Goal: Task Accomplishment & Management: Manage account settings

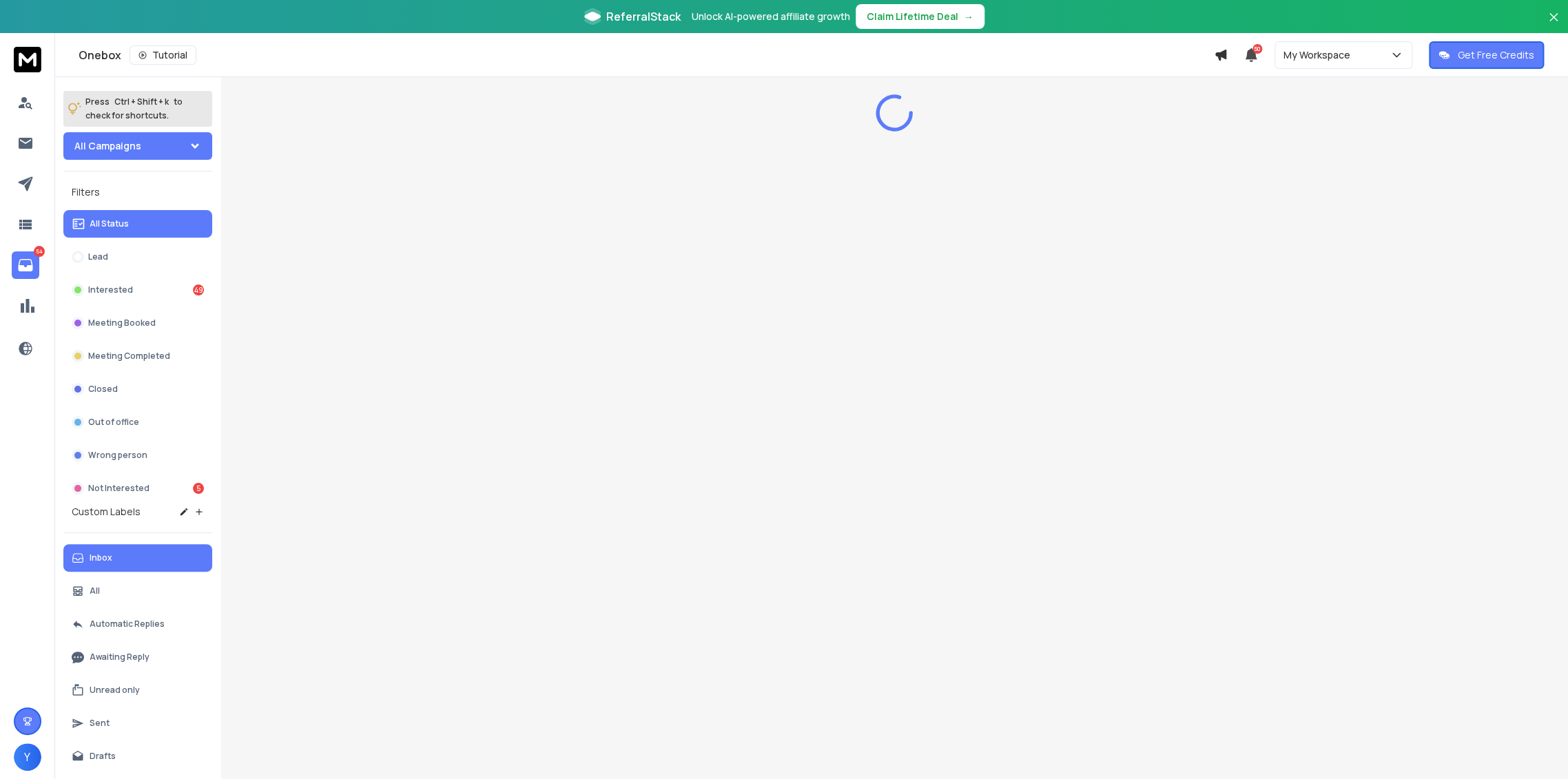
click at [130, 144] on h1 "All Campaigns" at bounding box center [108, 145] width 67 height 14
click at [134, 145] on h1 "All Campaigns" at bounding box center [108, 145] width 67 height 14
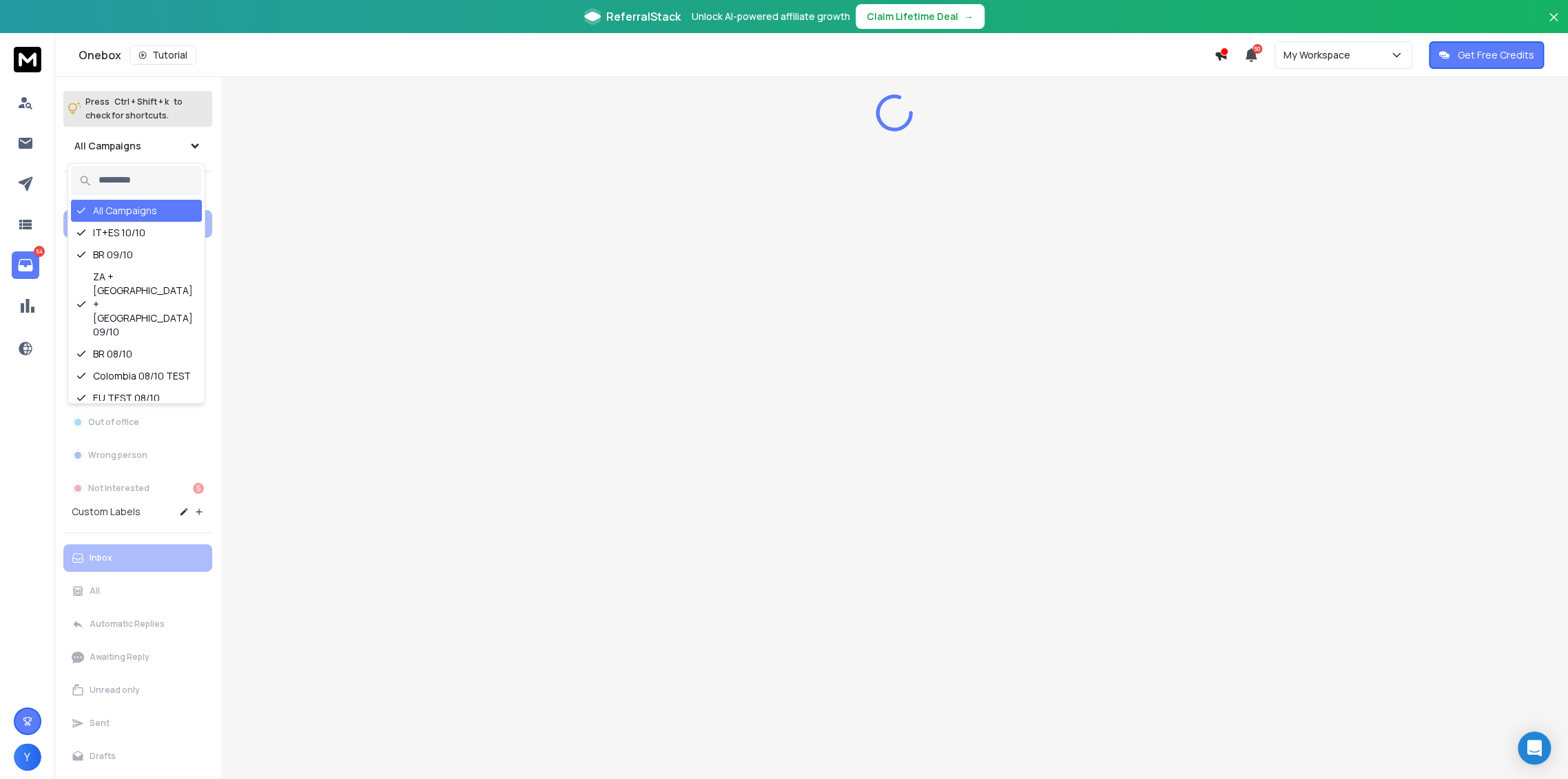
click at [139, 204] on div "All Campaigns" at bounding box center [136, 211] width 131 height 22
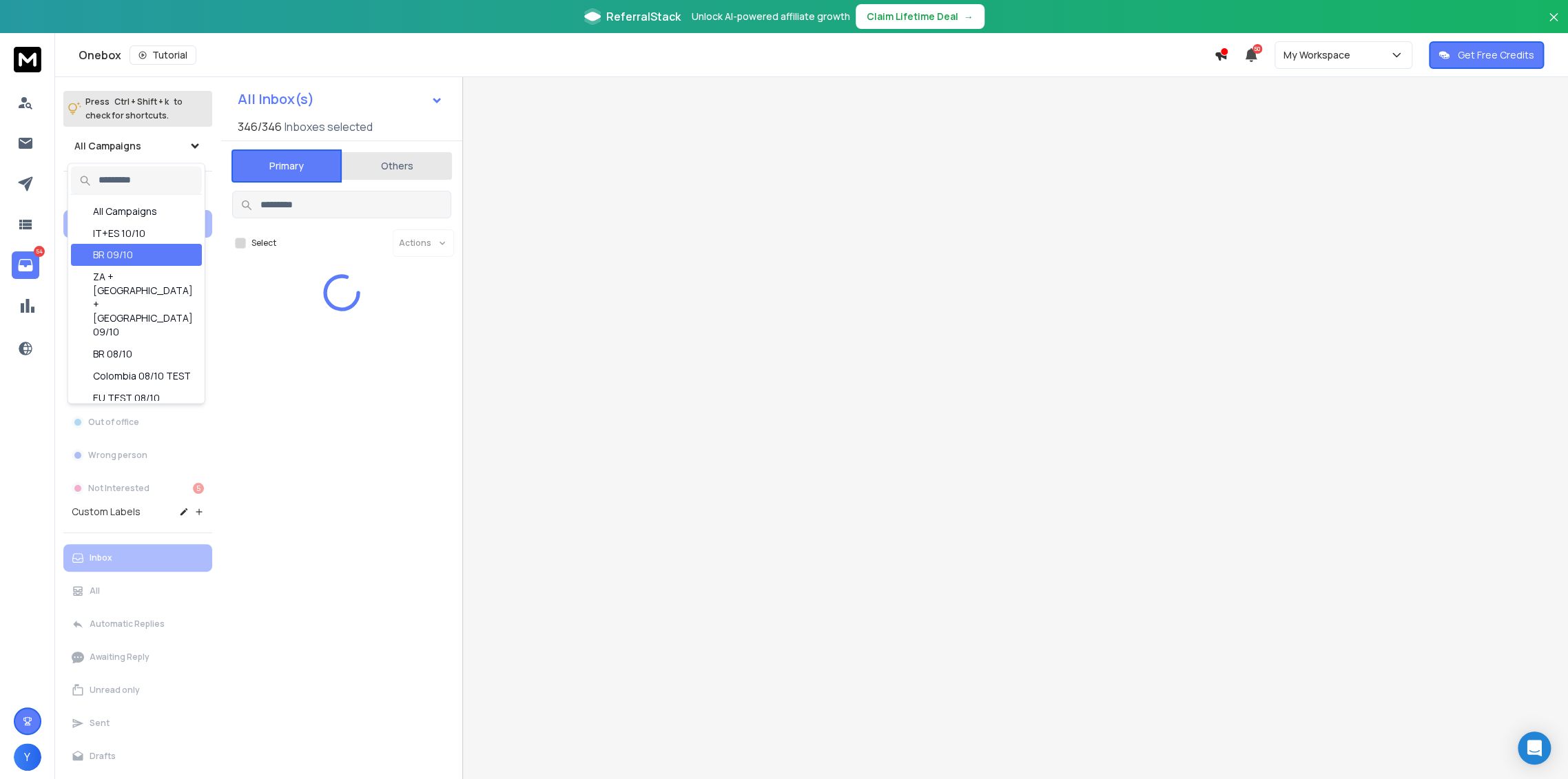
click at [138, 251] on div "BR 09/10" at bounding box center [136, 255] width 131 height 22
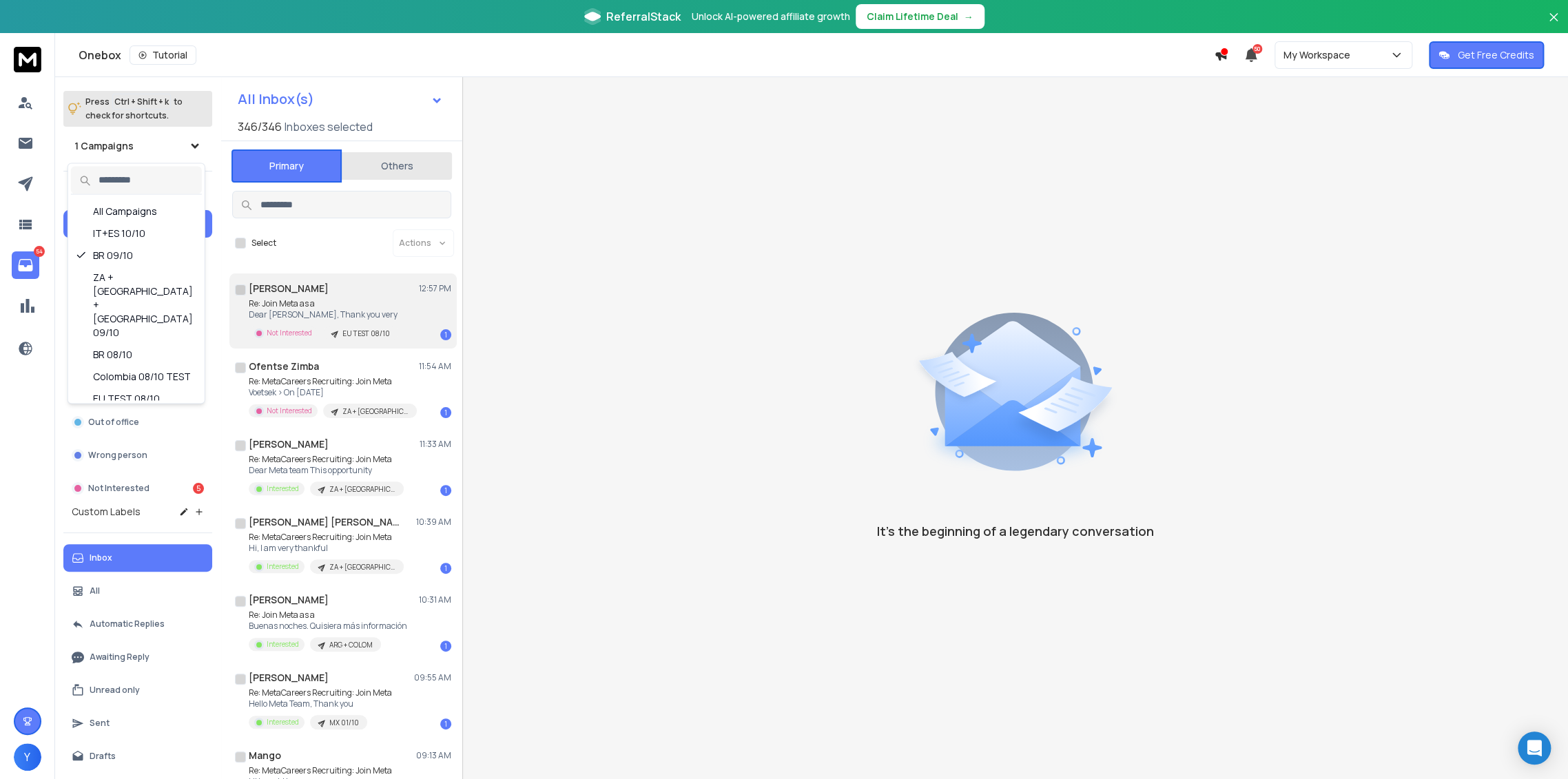
drag, startPoint x: 244, startPoint y: 258, endPoint x: 309, endPoint y: 305, distance: 80.2
click at [245, 258] on div "Select Actions Boyan Stoynev 12:57 PM Re: Join Meta as a Dear Sirs, Thank you v…" at bounding box center [341, 516] width 241 height 662
click at [309, 305] on p "Re: Join Meta as a" at bounding box center [323, 303] width 149 height 11
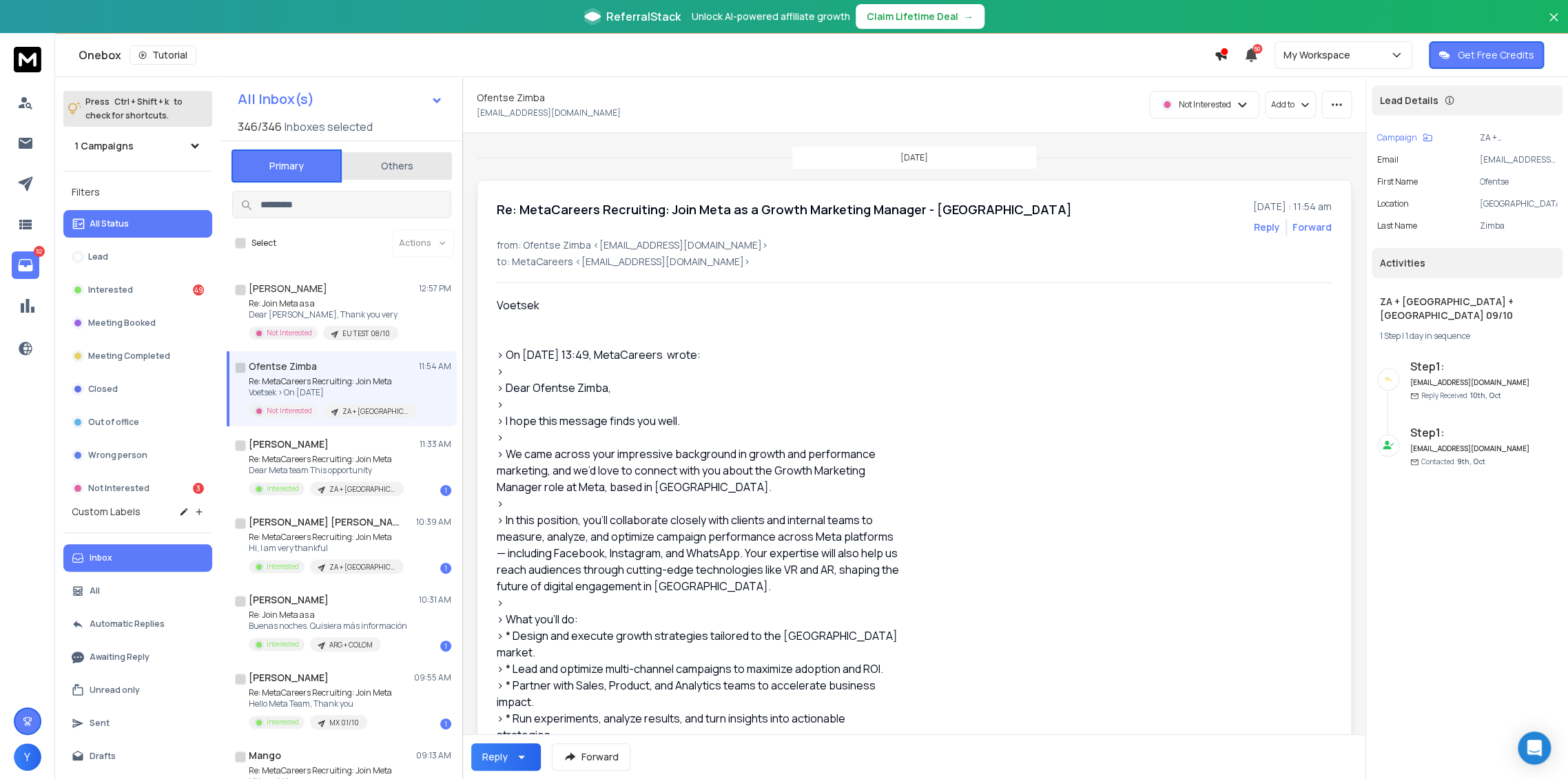
click at [525, 299] on div "Voetsek > On 09 Oct 2025, at 13:49, MetaCareers wrote: > > ﻿Dear Ofentse Zimba,…" at bounding box center [703, 699] width 413 height 804
click at [625, 415] on div "Voetsek > On 09 Oct 2025, at 13:49, MetaCareers wrote: > > ﻿Dear Ofentse Zimba,…" at bounding box center [703, 699] width 413 height 804
click at [144, 139] on button "1 Campaigns" at bounding box center [138, 146] width 149 height 28
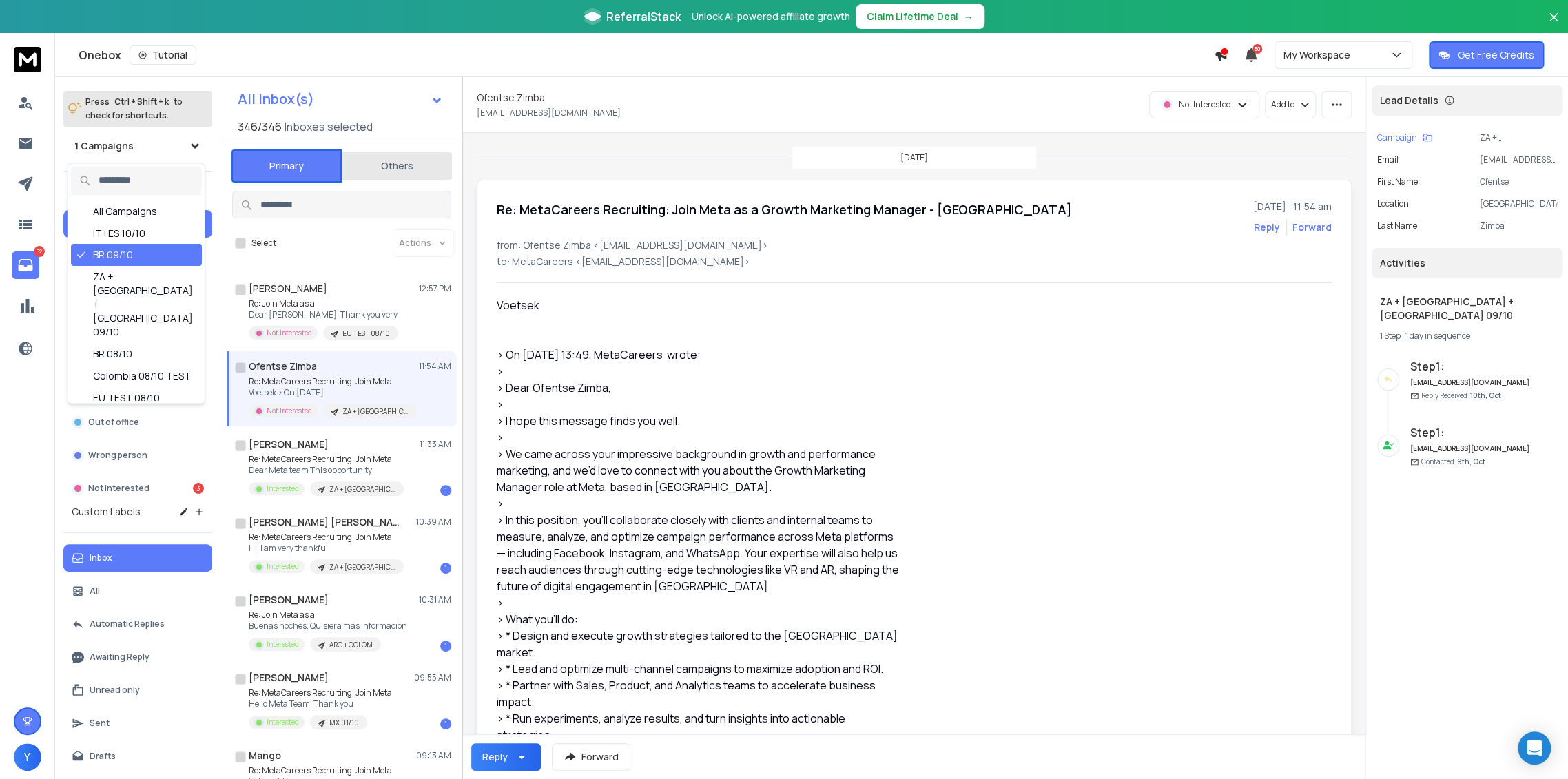
click at [123, 249] on div "BR 09/10" at bounding box center [136, 255] width 131 height 22
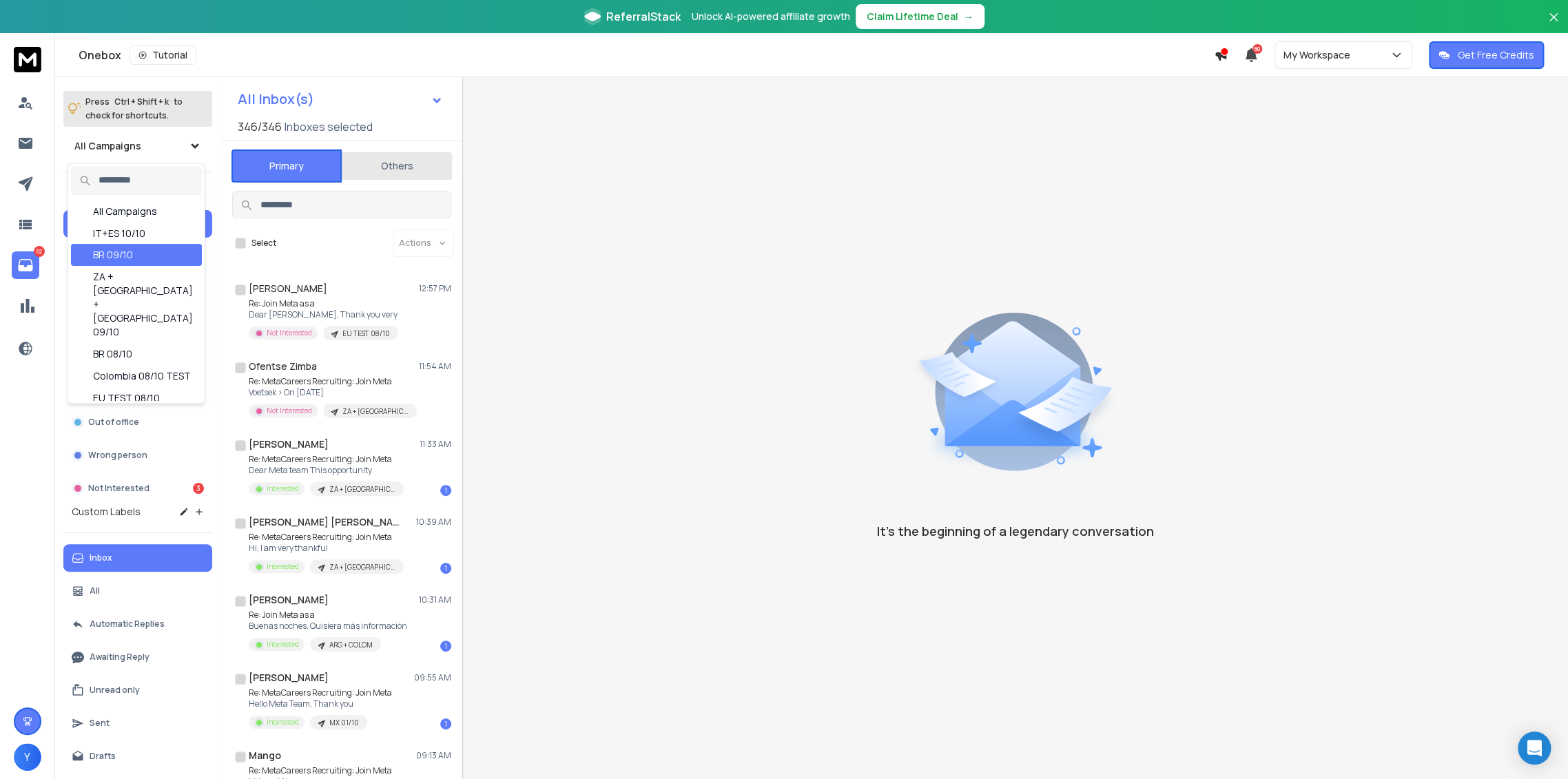
click at [123, 254] on div "BR 09/10" at bounding box center [136, 255] width 131 height 22
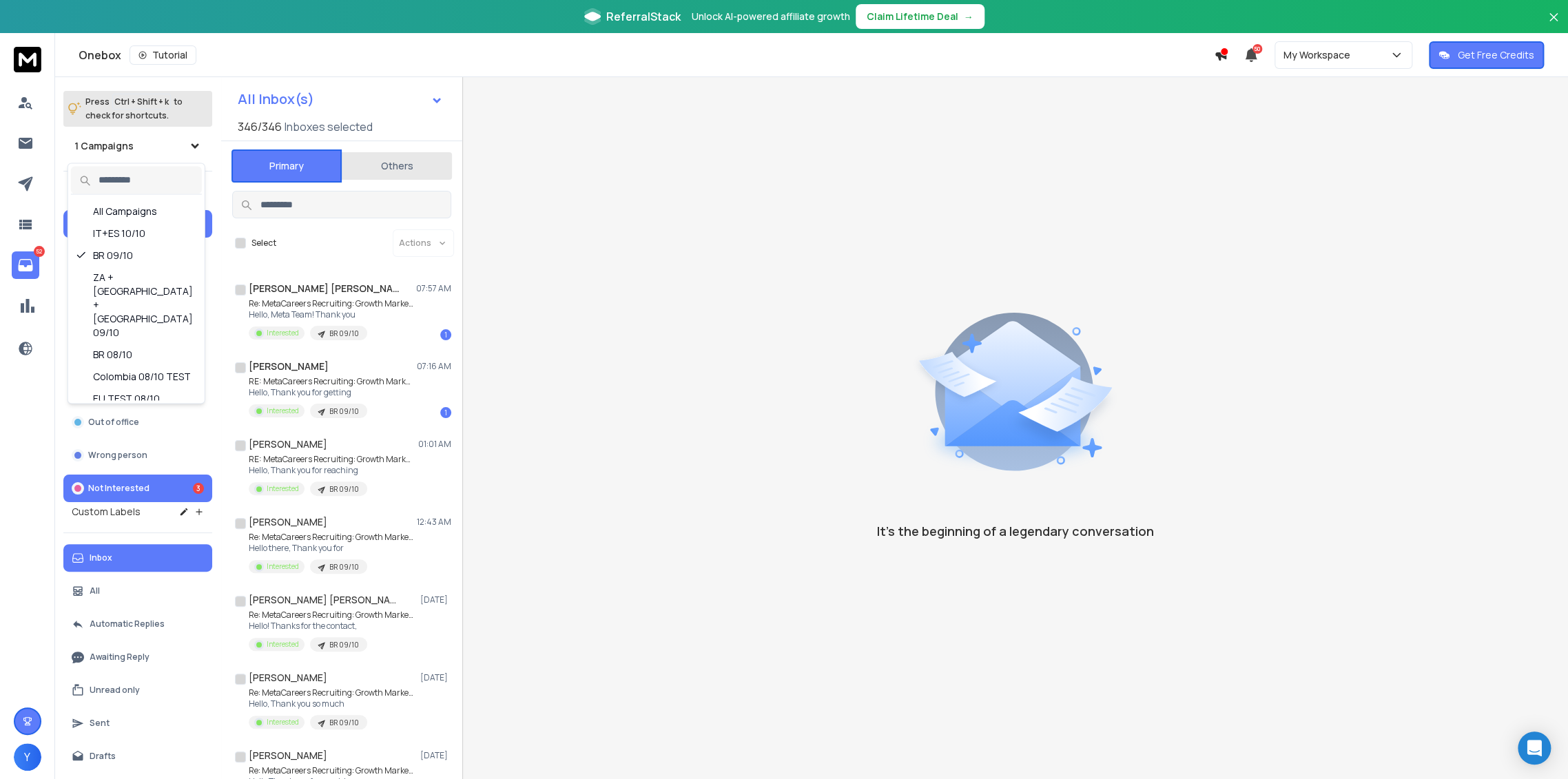
click at [116, 496] on button "Not Interested 3" at bounding box center [138, 488] width 149 height 28
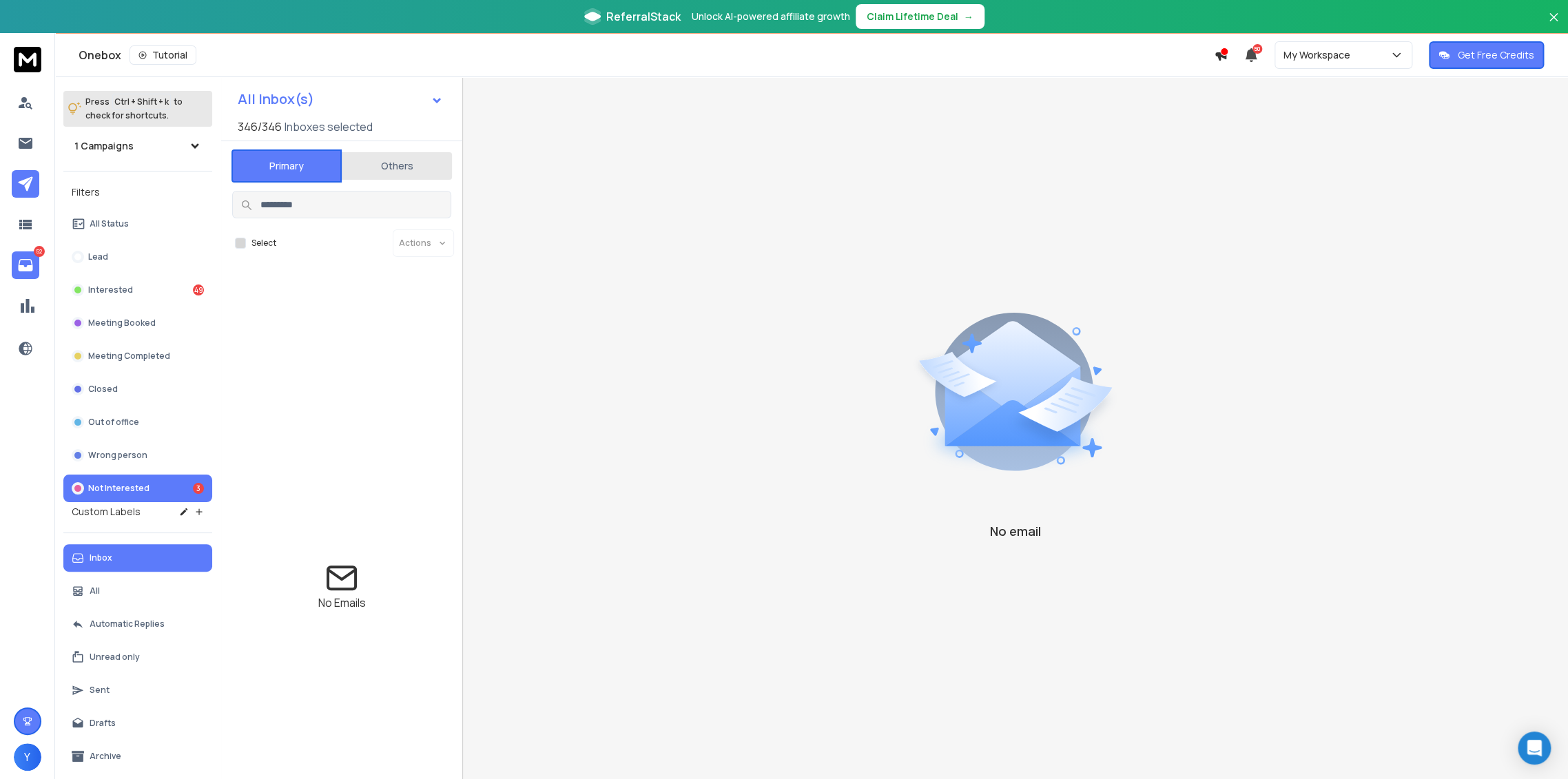
click at [19, 181] on icon at bounding box center [25, 184] width 16 height 16
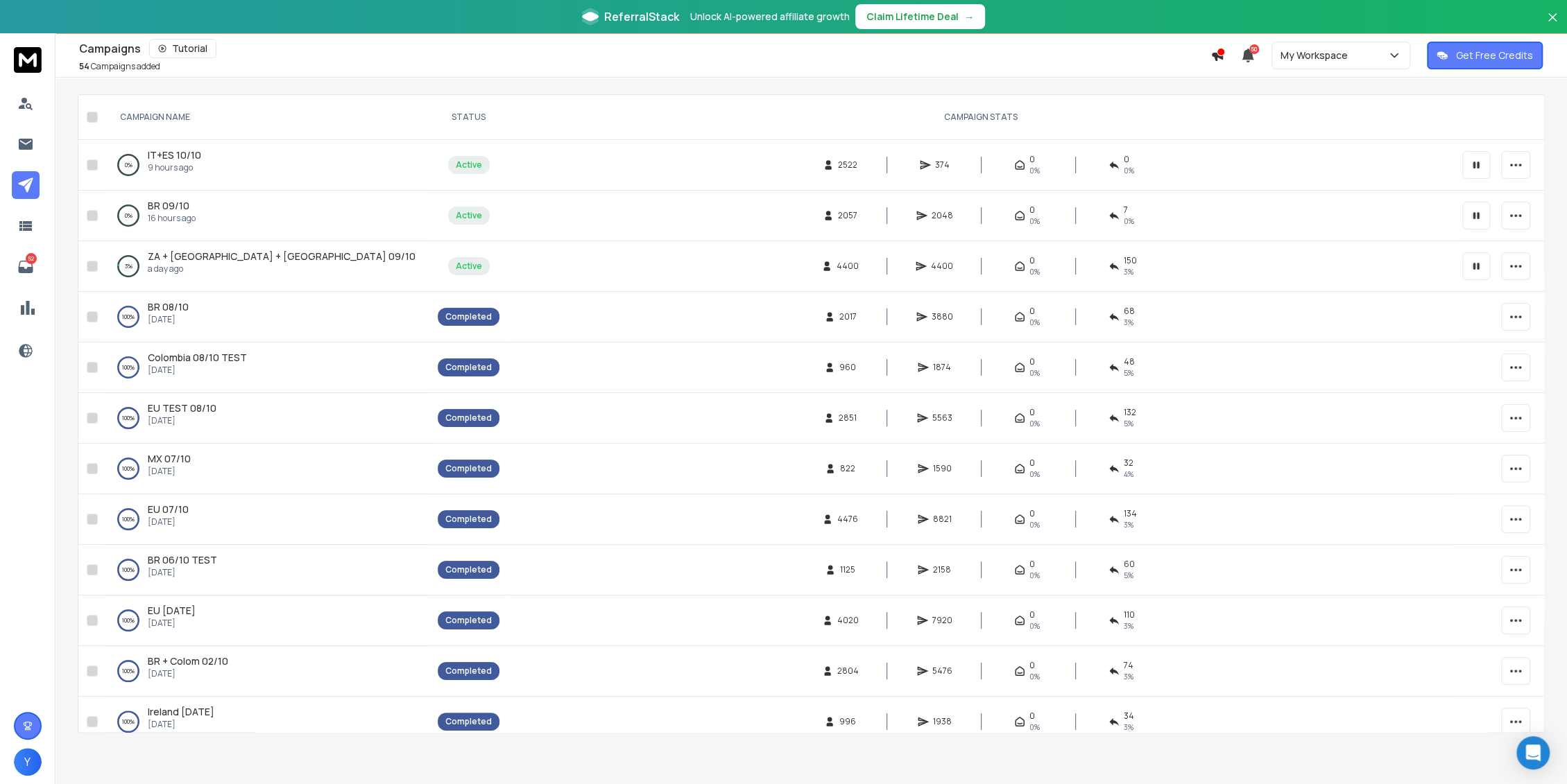
scroll to position [105, 0]
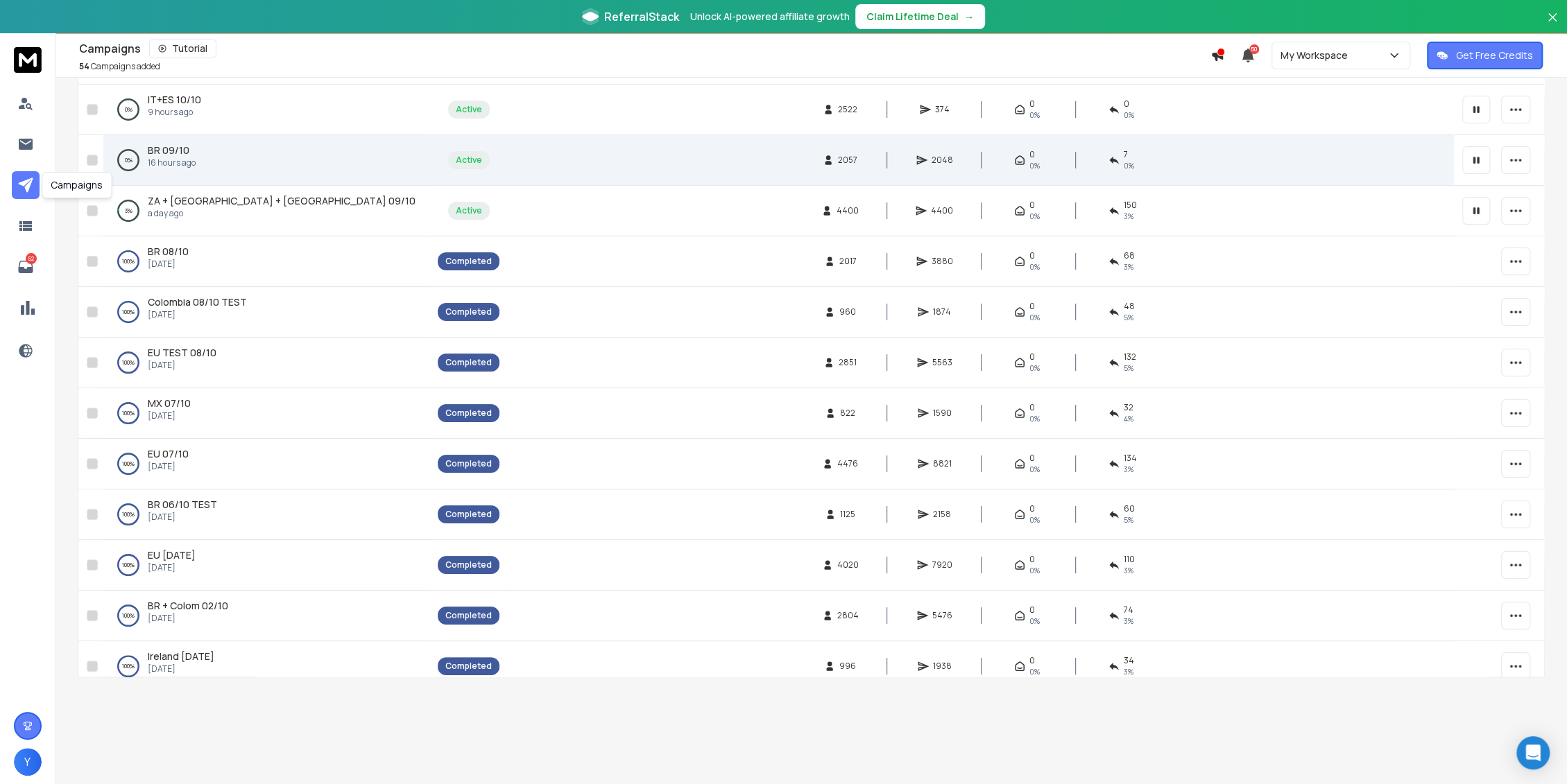
click at [429, 166] on td "Active" at bounding box center [468, 161] width 78 height 51
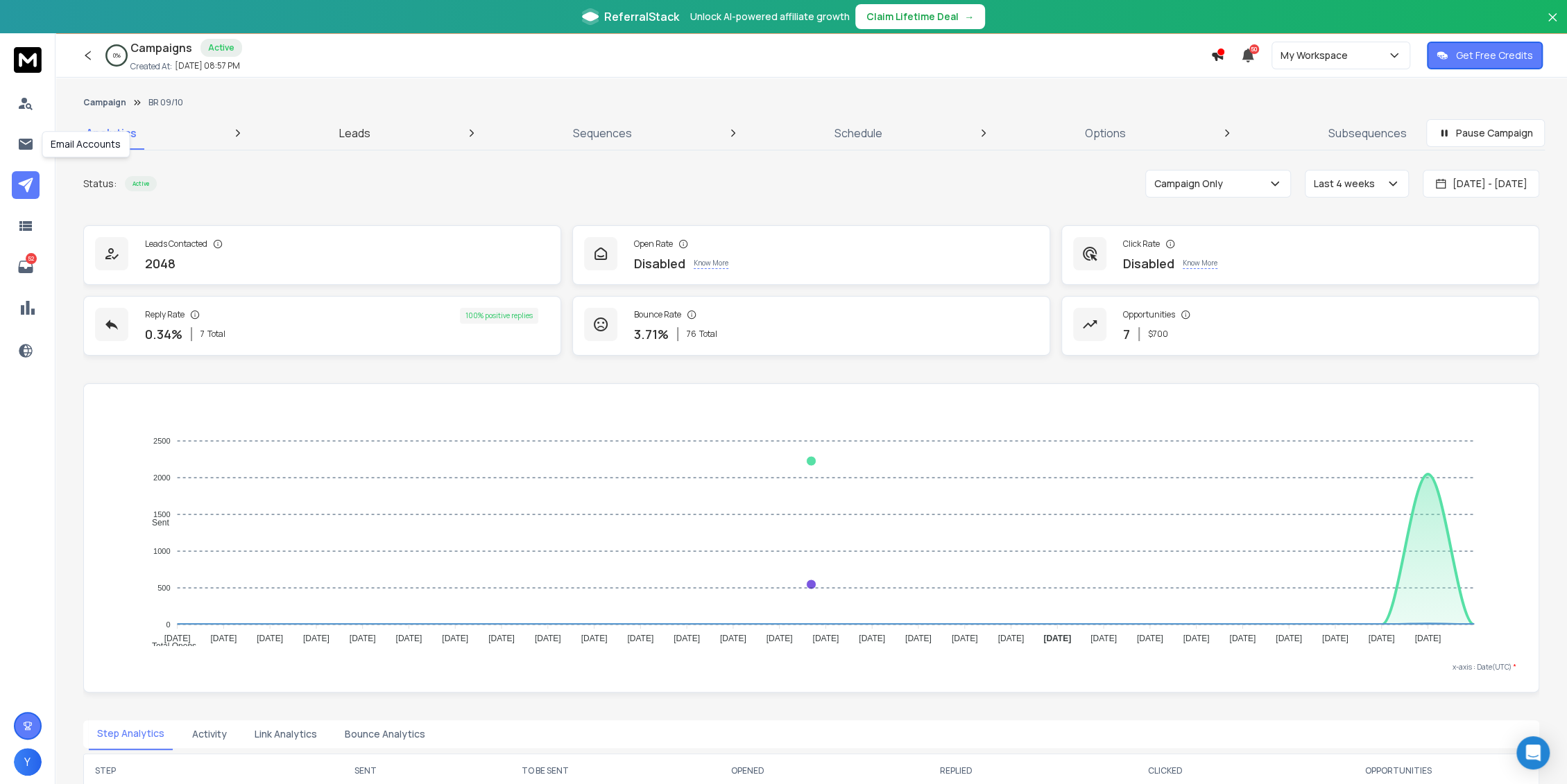
click at [348, 129] on p "Leads" at bounding box center [355, 133] width 31 height 16
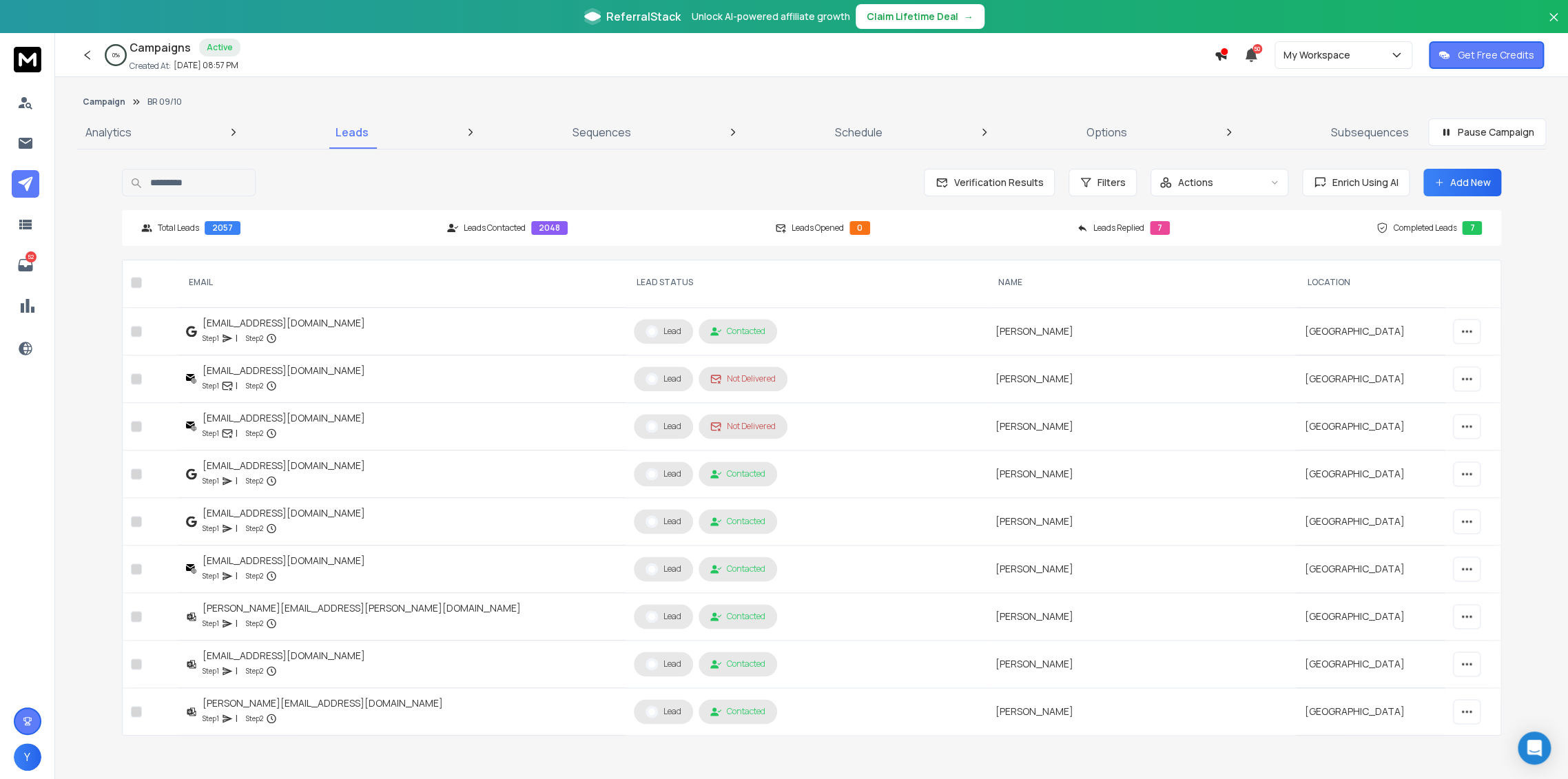
scroll to position [1147, 0]
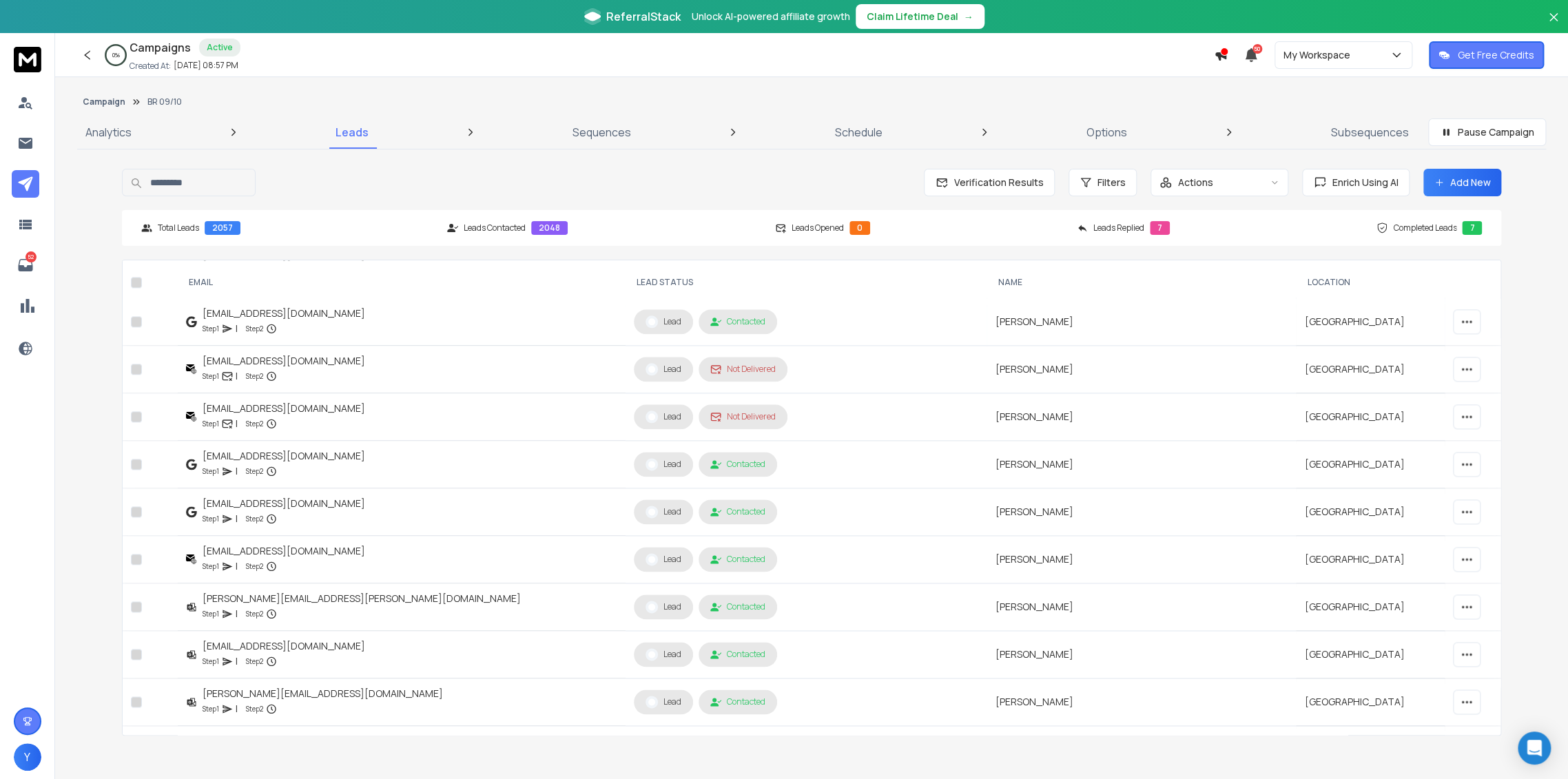
click at [452, 321] on div "kevinkeizo1@gmail.com Step 1 | Step 2" at bounding box center [402, 321] width 431 height 30
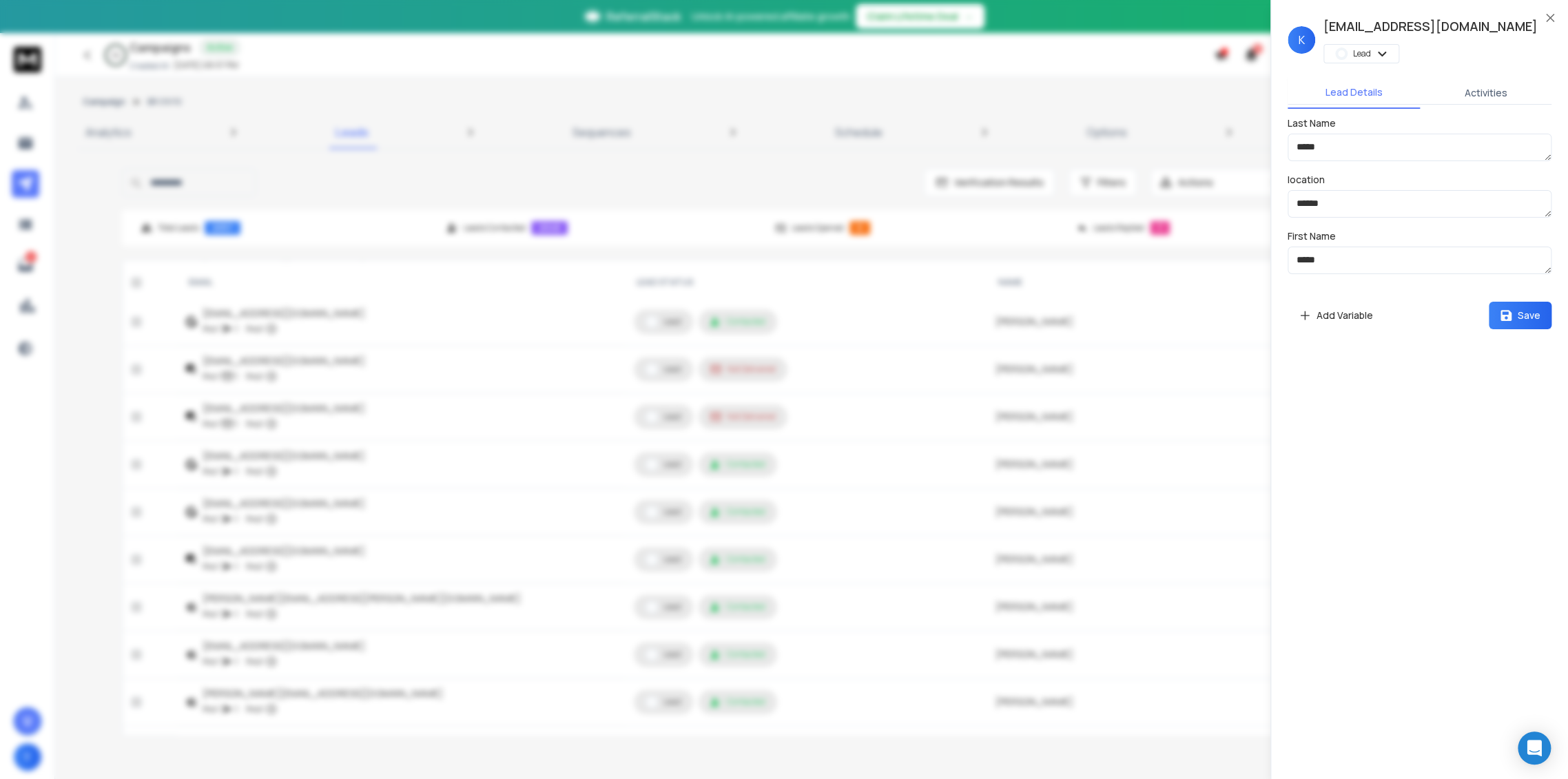
click at [1381, 33] on h1 "kevinkeizo1@gmail.com" at bounding box center [1431, 26] width 214 height 20
copy h1 "kevinkeizo1@gmail.com"
click at [772, 434] on div at bounding box center [784, 390] width 1568 height 779
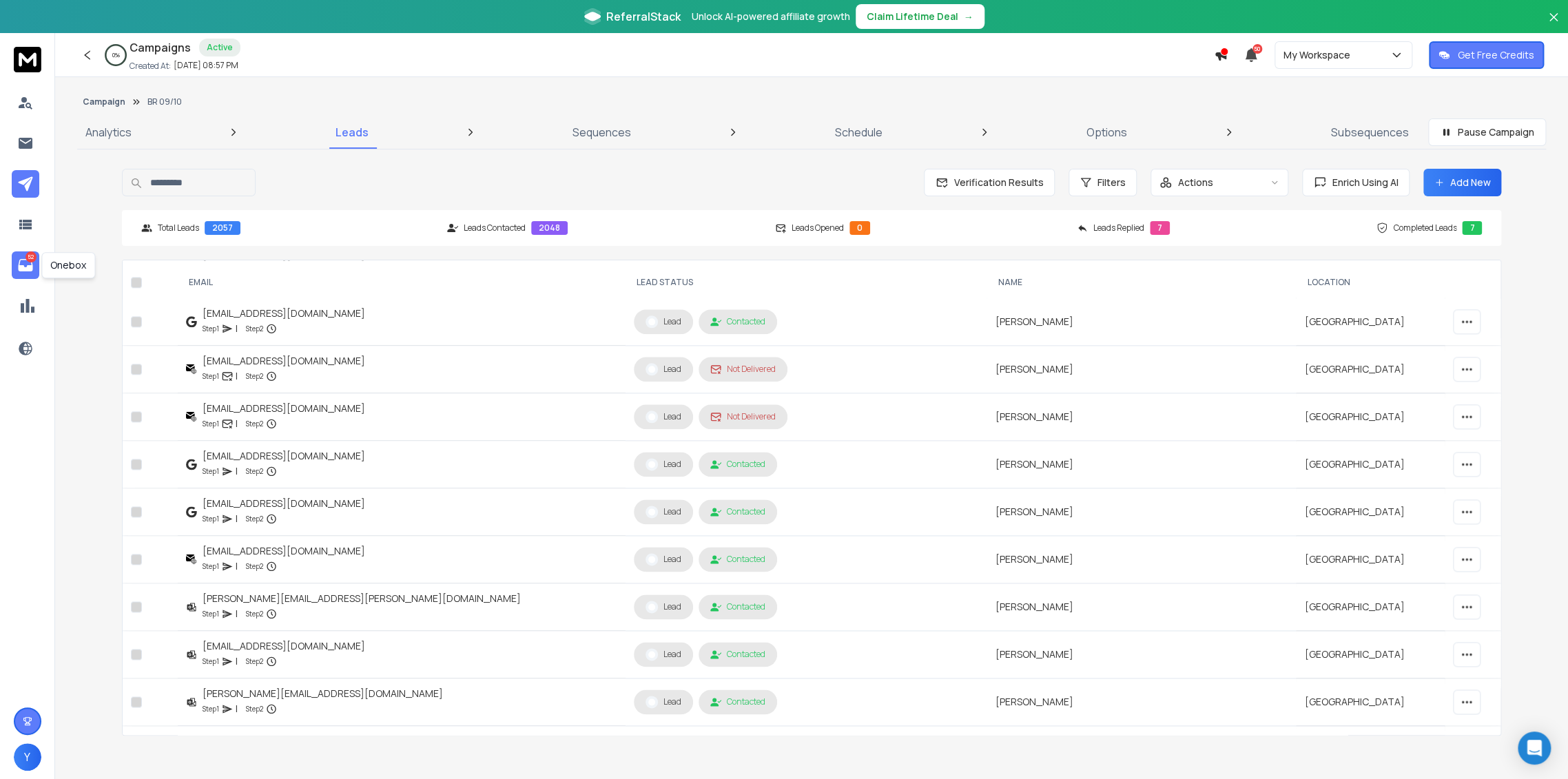
click at [17, 265] on icon at bounding box center [25, 265] width 16 height 16
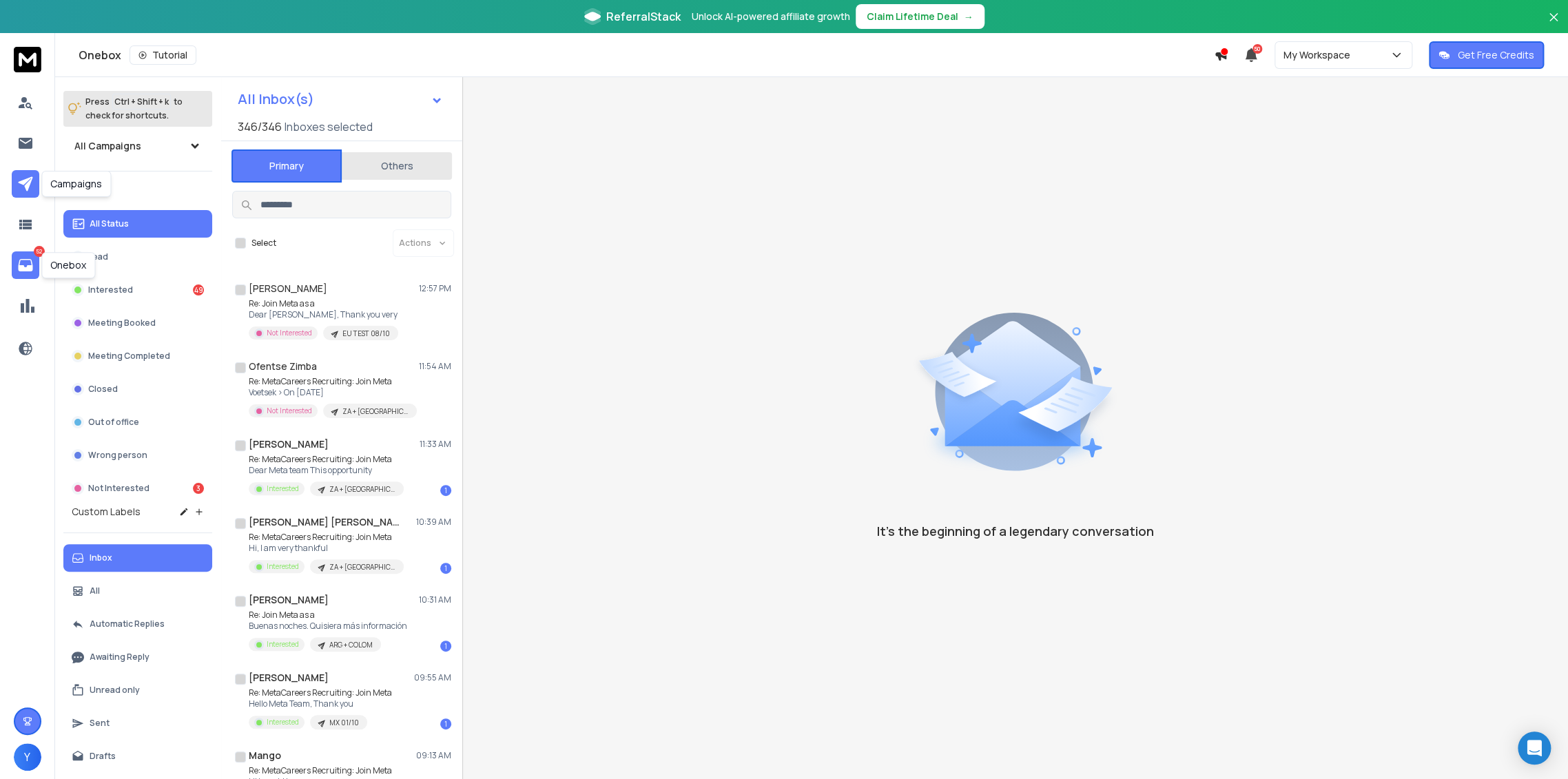
click at [21, 192] on link at bounding box center [25, 184] width 28 height 28
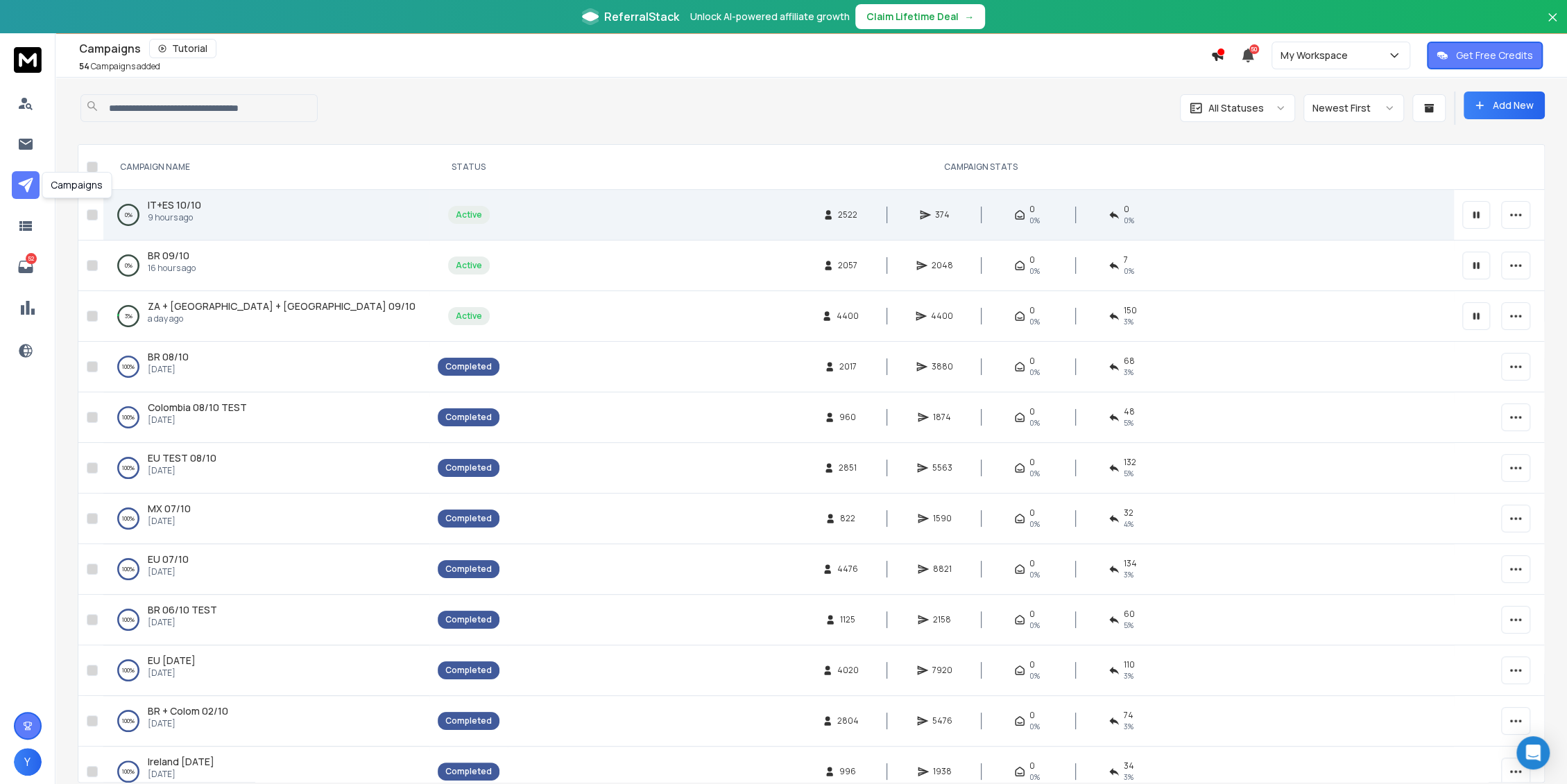
click at [508, 231] on td "2522 374 0 0% 0 0 %" at bounding box center [981, 215] width 946 height 51
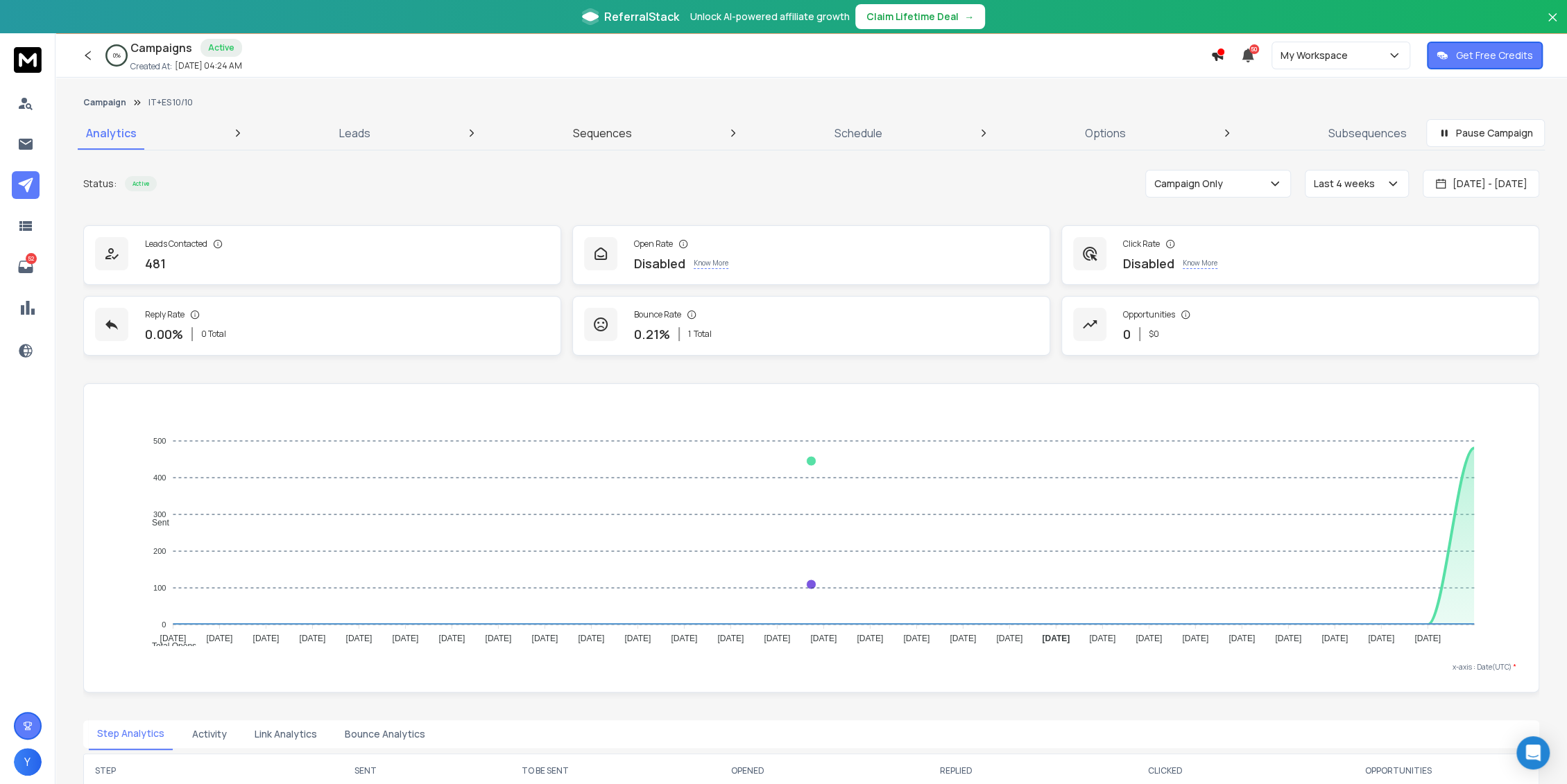
click at [623, 131] on p "Sequences" at bounding box center [603, 133] width 59 height 16
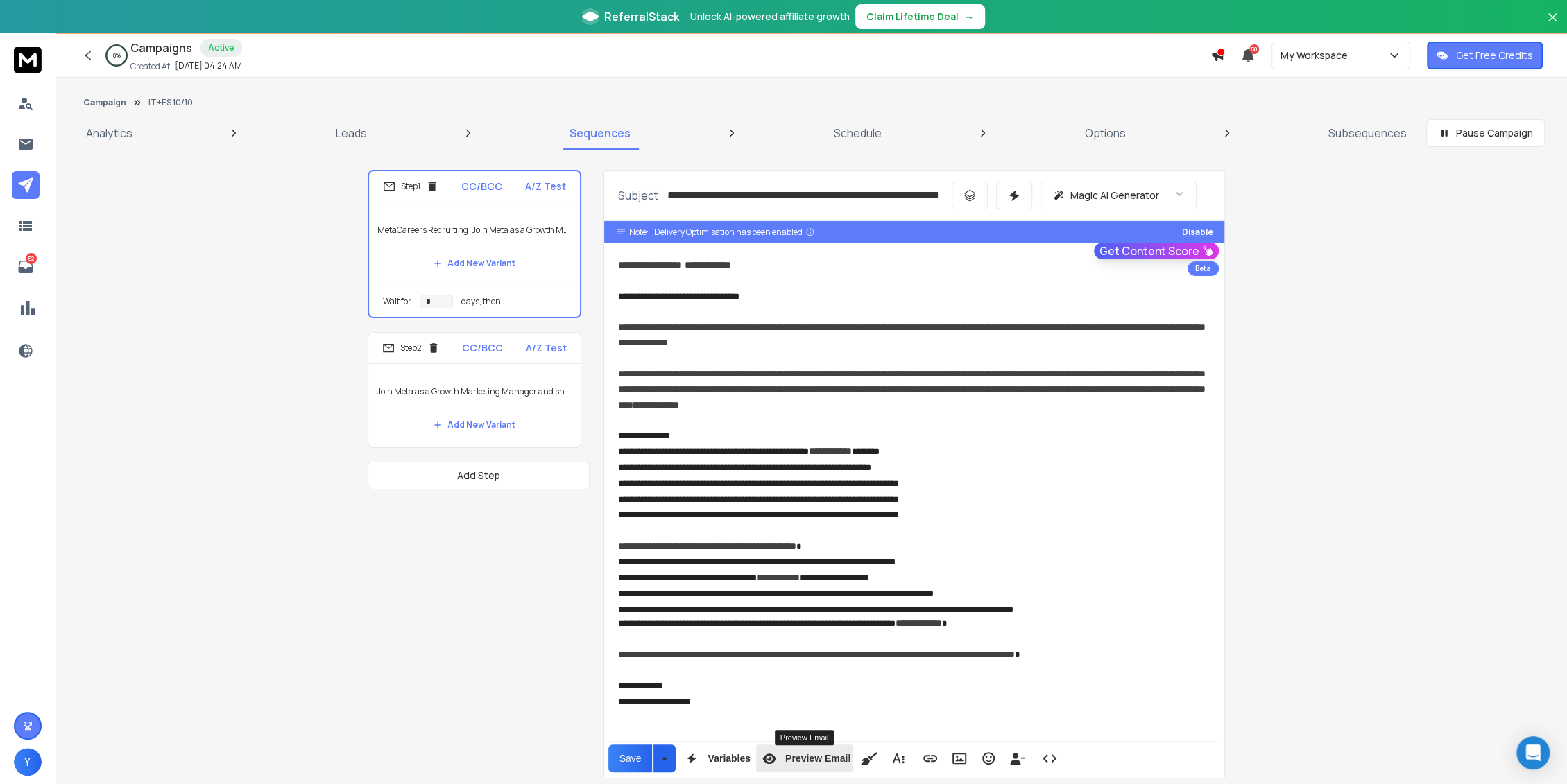
click at [805, 759] on span "Preview Email" at bounding box center [818, 759] width 71 height 12
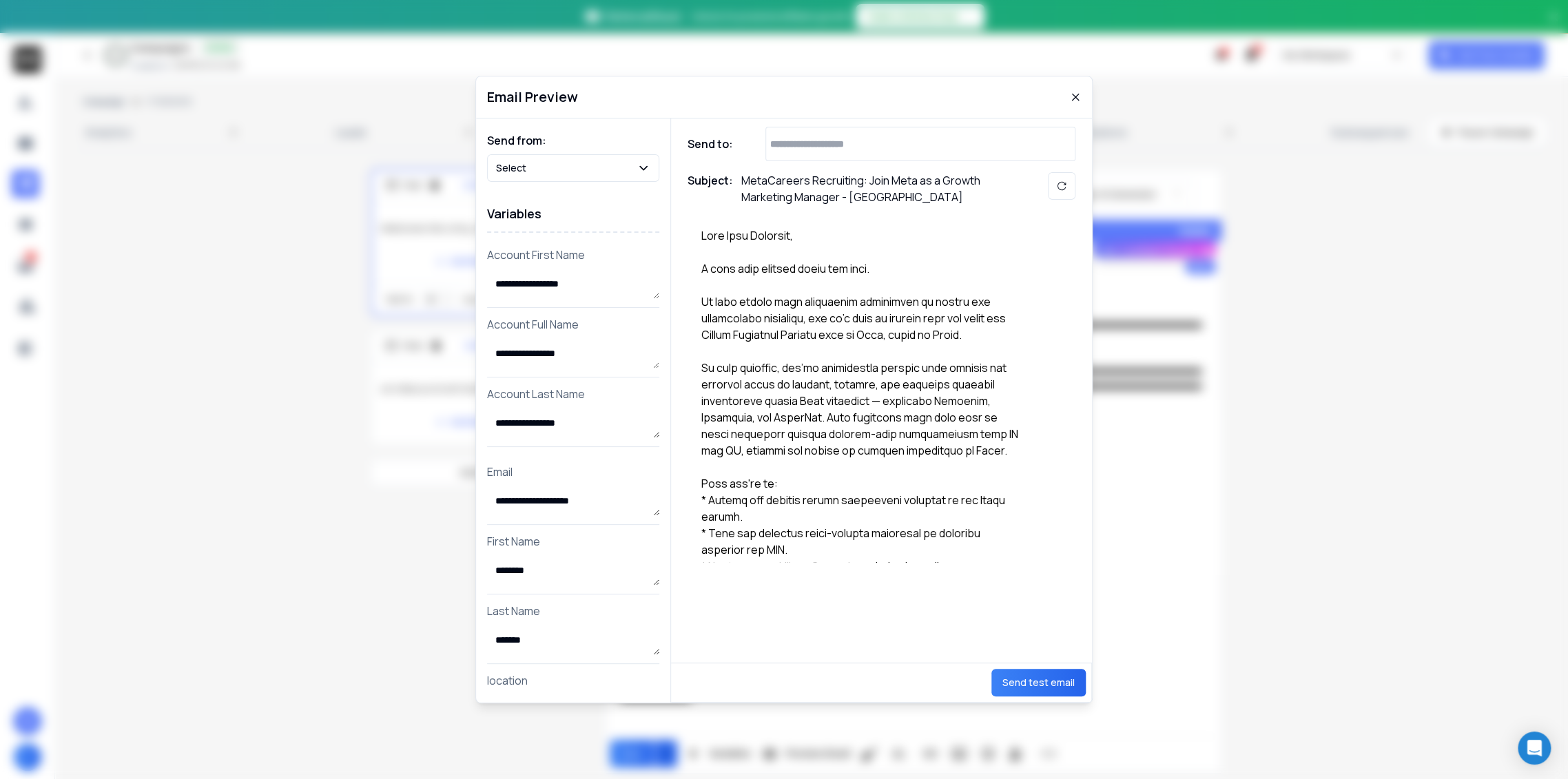
click at [825, 155] on input at bounding box center [920, 144] width 301 height 24
type input "**********"
click at [621, 157] on button "[EMAIL_ADDRESS][DOMAIN_NAME]" at bounding box center [572, 168] width 172 height 28
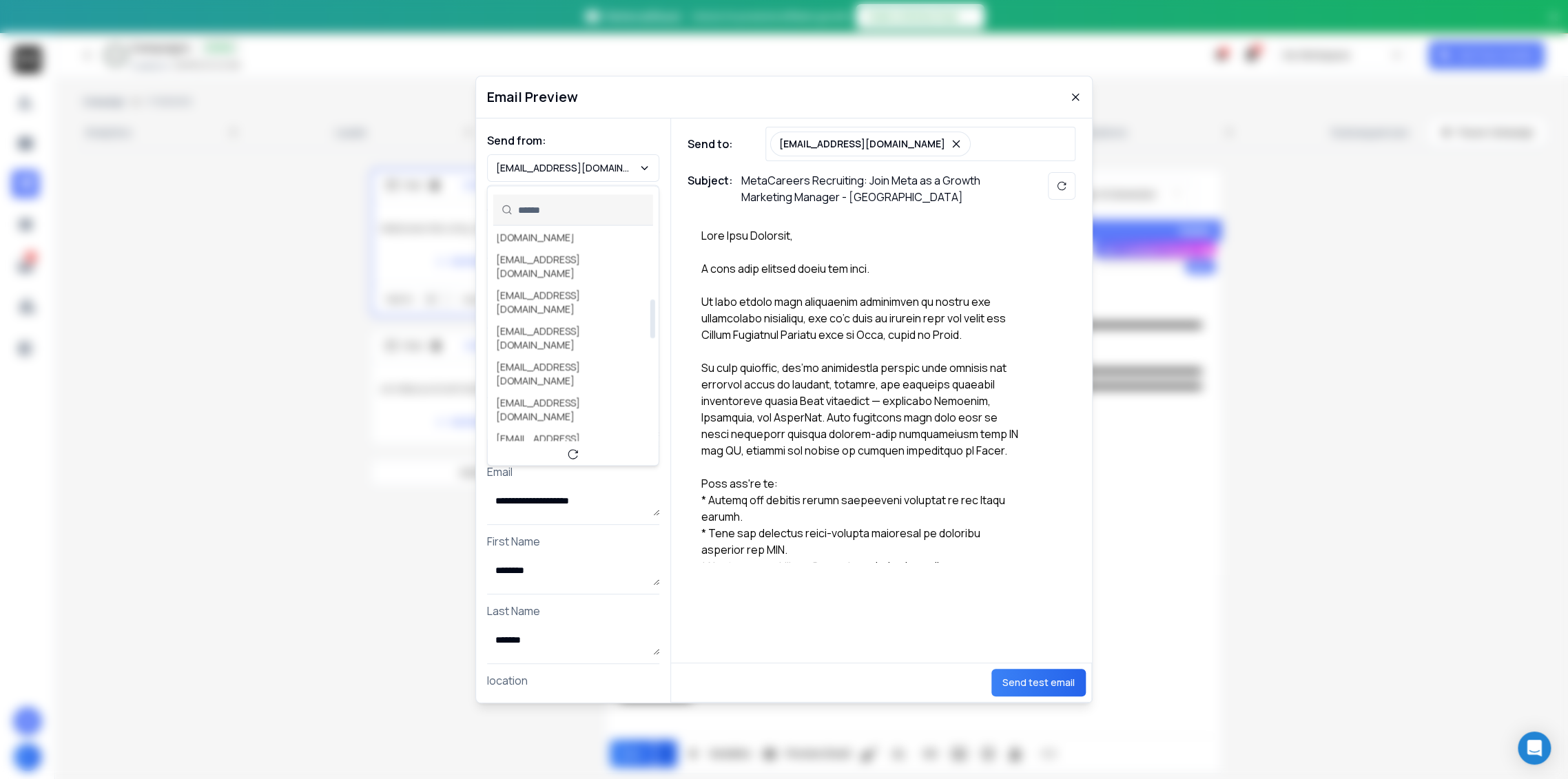
scroll to position [382, 0]
click at [590, 608] on div "[EMAIL_ADDRESS][DOMAIN_NAME]" at bounding box center [572, 621] width 154 height 28
click at [1019, 689] on button "Send test email" at bounding box center [1039, 683] width 95 height 28
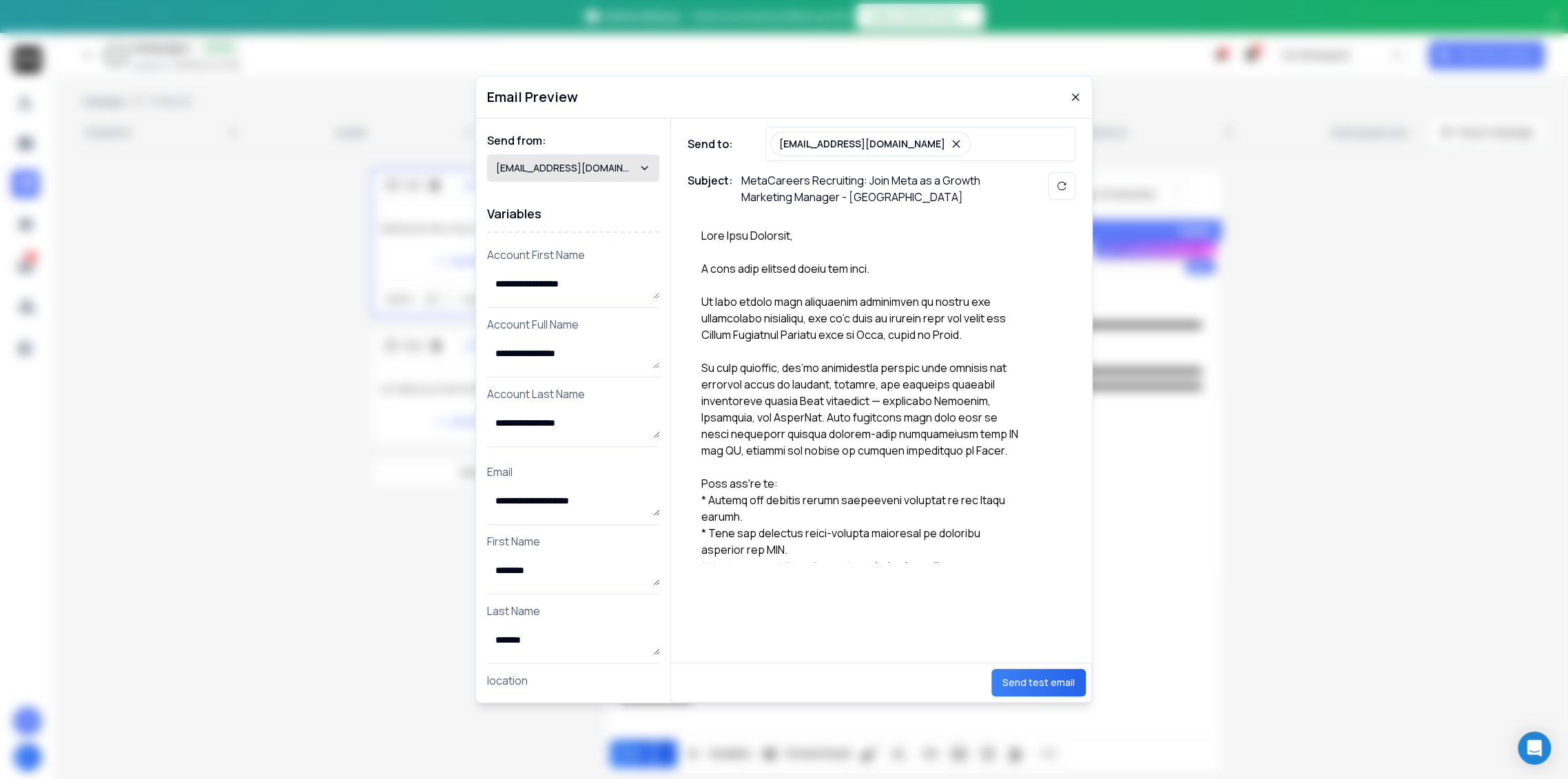
click at [593, 172] on p "[EMAIL_ADDRESS][DOMAIN_NAME]" at bounding box center [567, 167] width 143 height 14
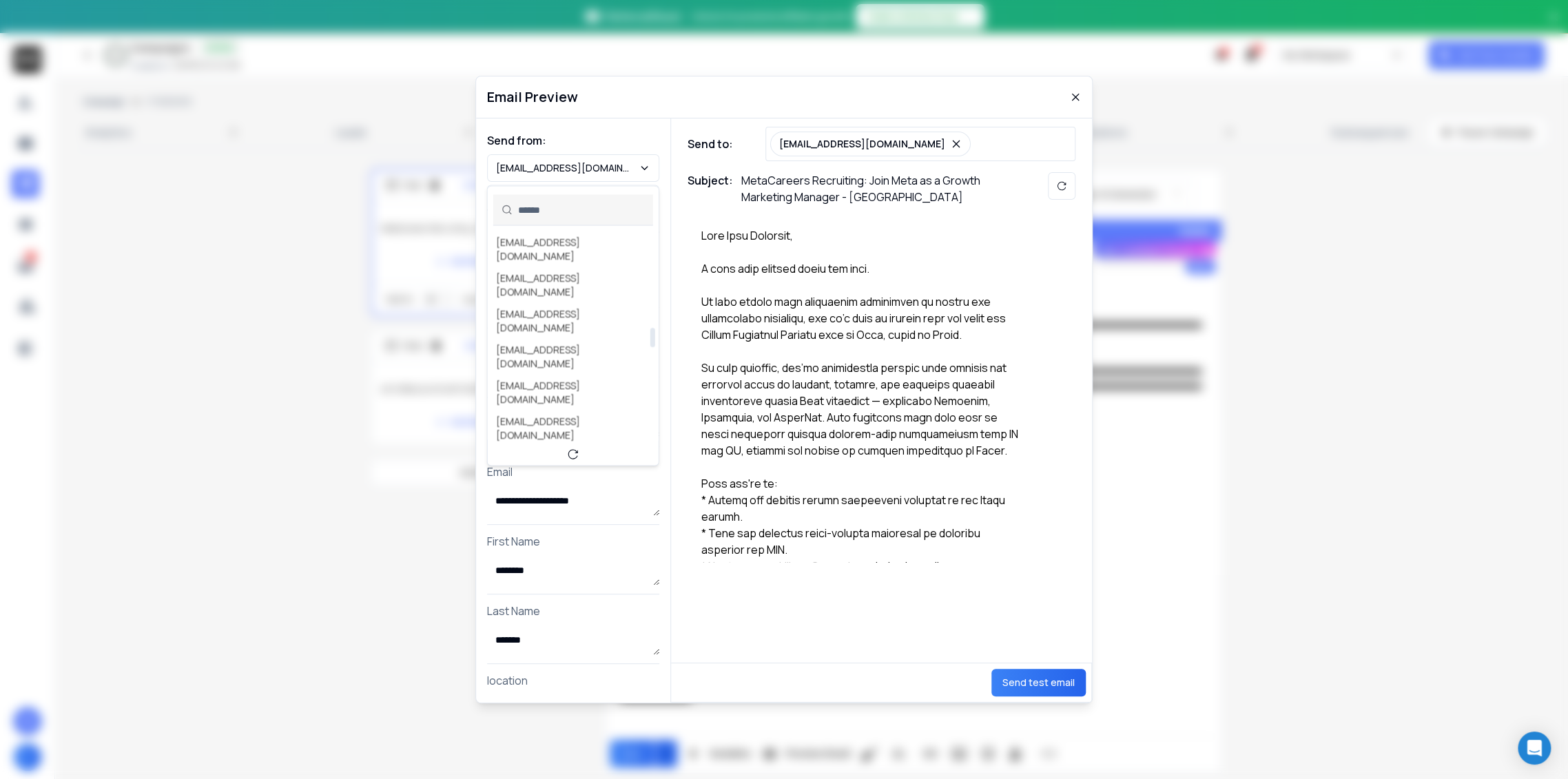
scroll to position [1224, 0]
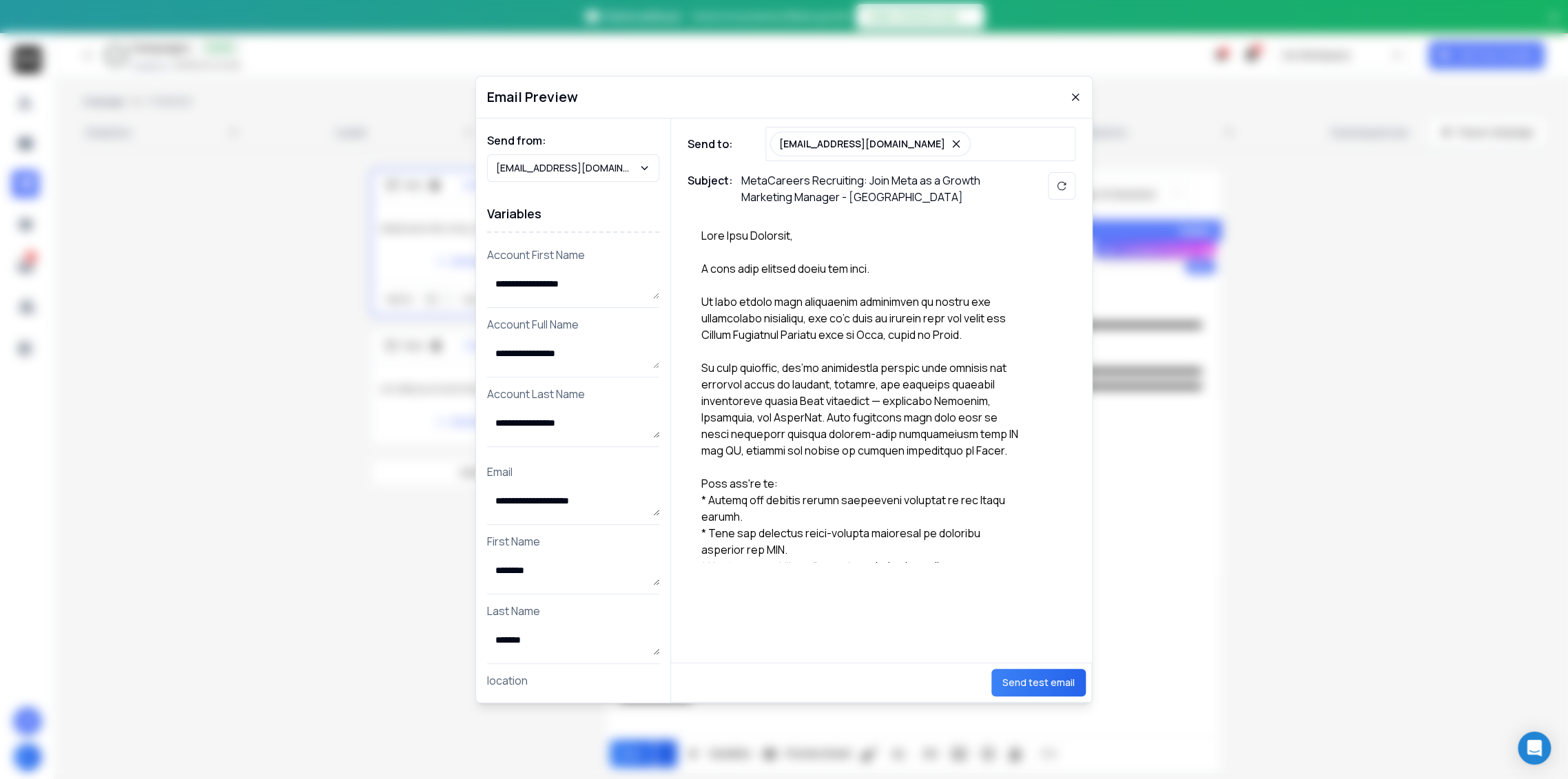
scroll to position [306, 0]
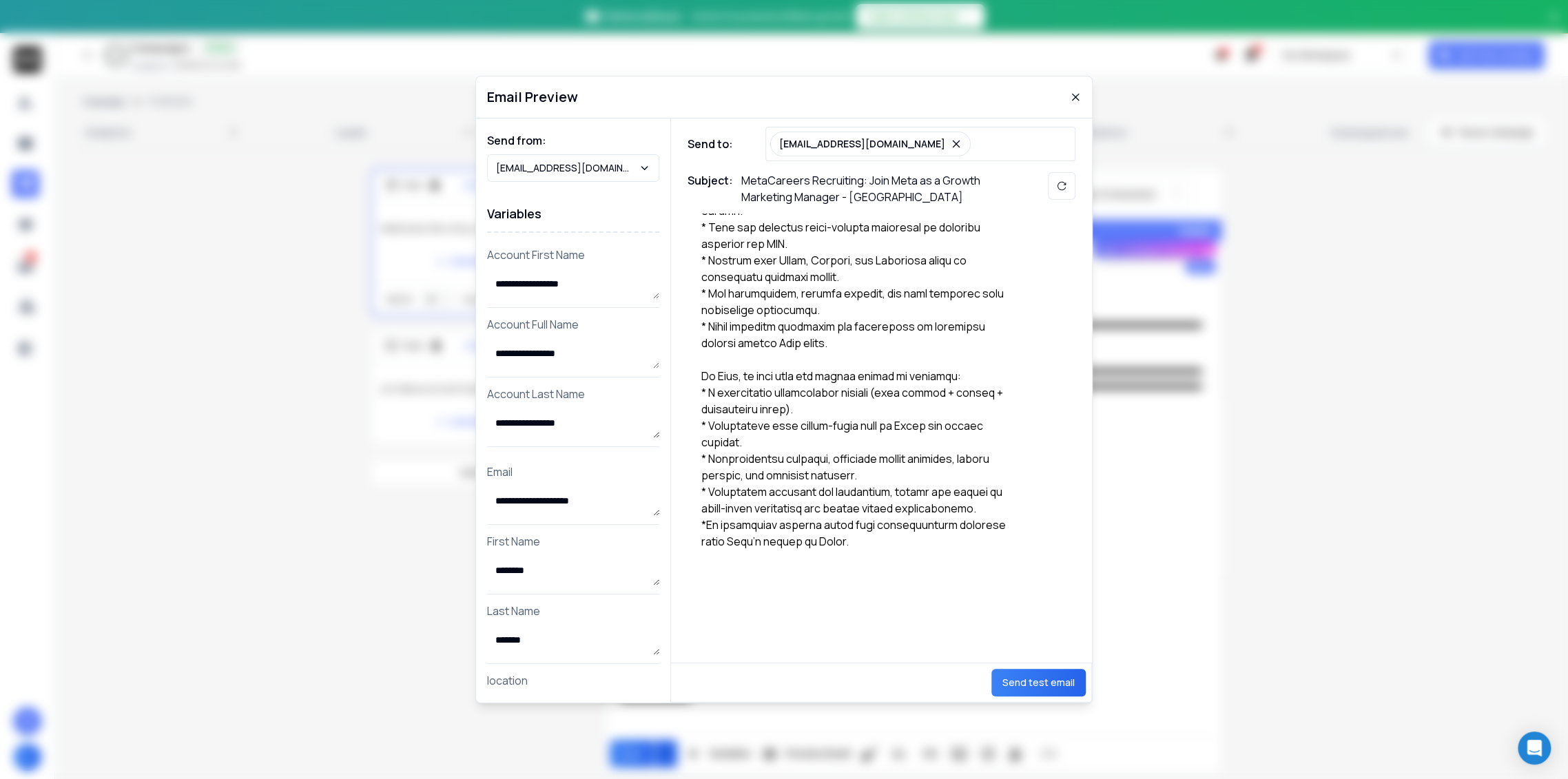
click at [1047, 677] on button "Send test email" at bounding box center [1039, 683] width 95 height 28
click at [369, 184] on div "**********" at bounding box center [784, 389] width 1568 height 654
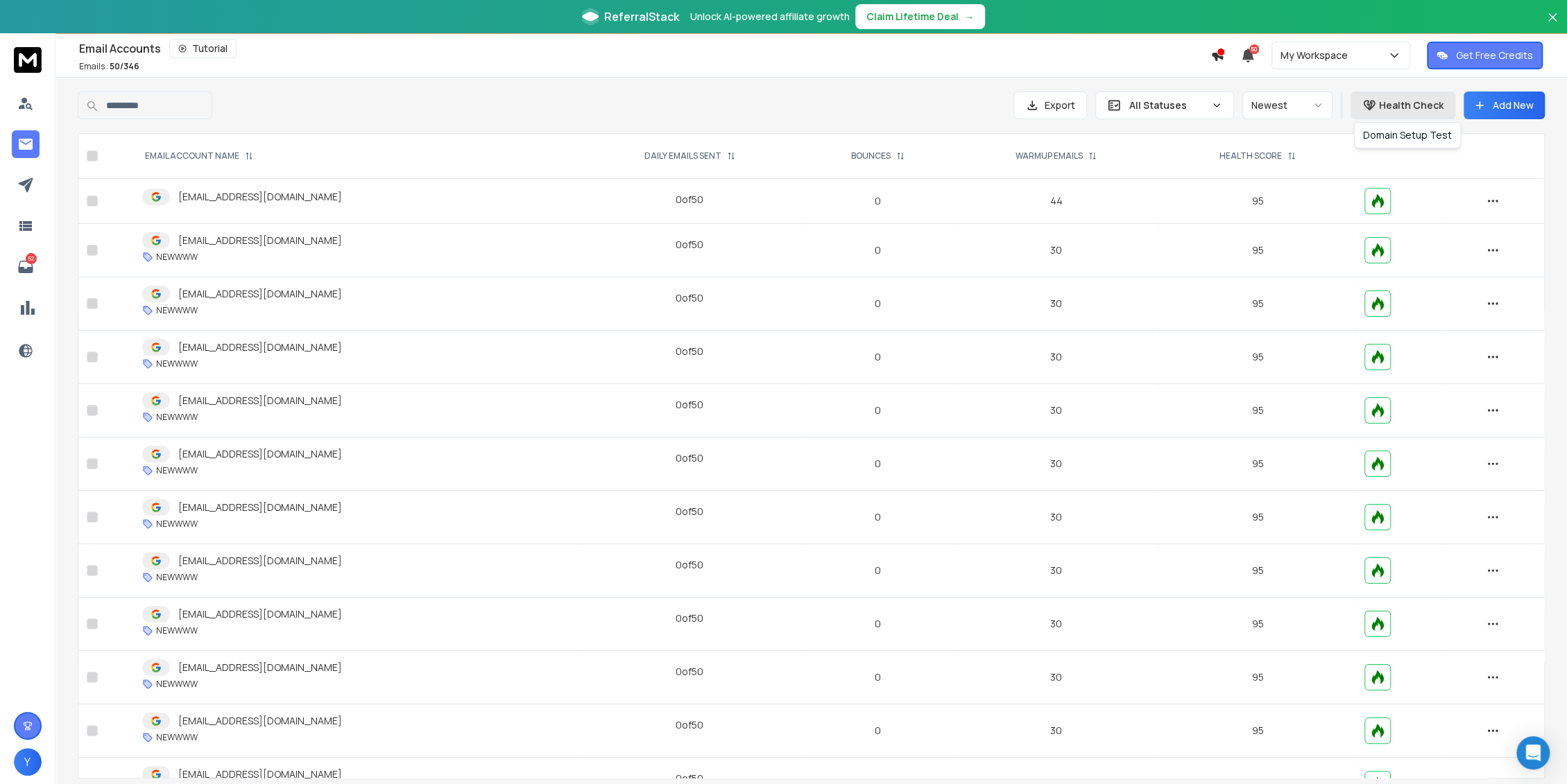
click at [1381, 108] on div "Health Check" at bounding box center [1403, 105] width 81 height 14
click at [1137, 104] on p "All Statuses" at bounding box center [1167, 105] width 76 height 14
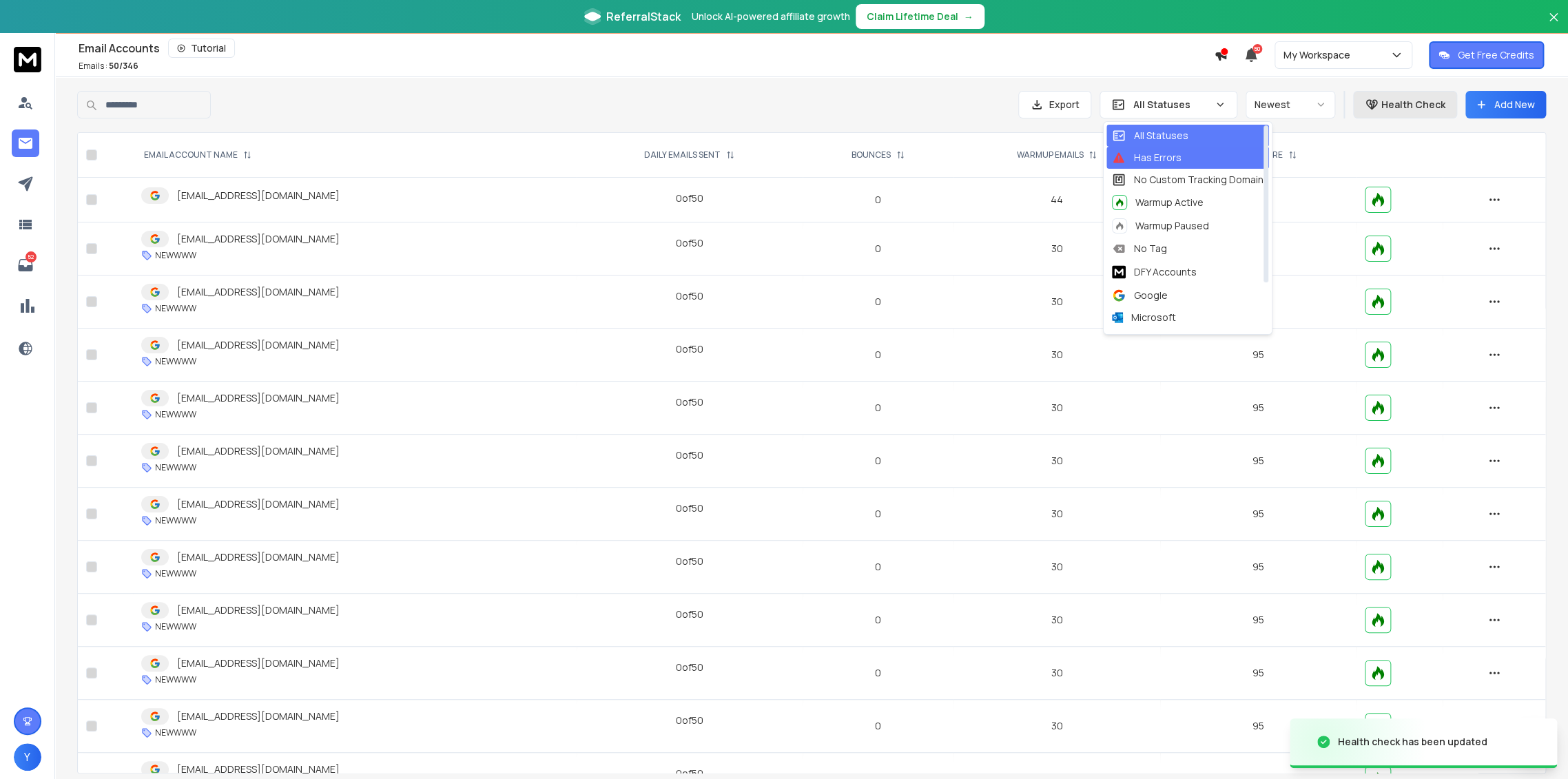
click at [1128, 151] on div "Has Errors" at bounding box center [1147, 158] width 69 height 14
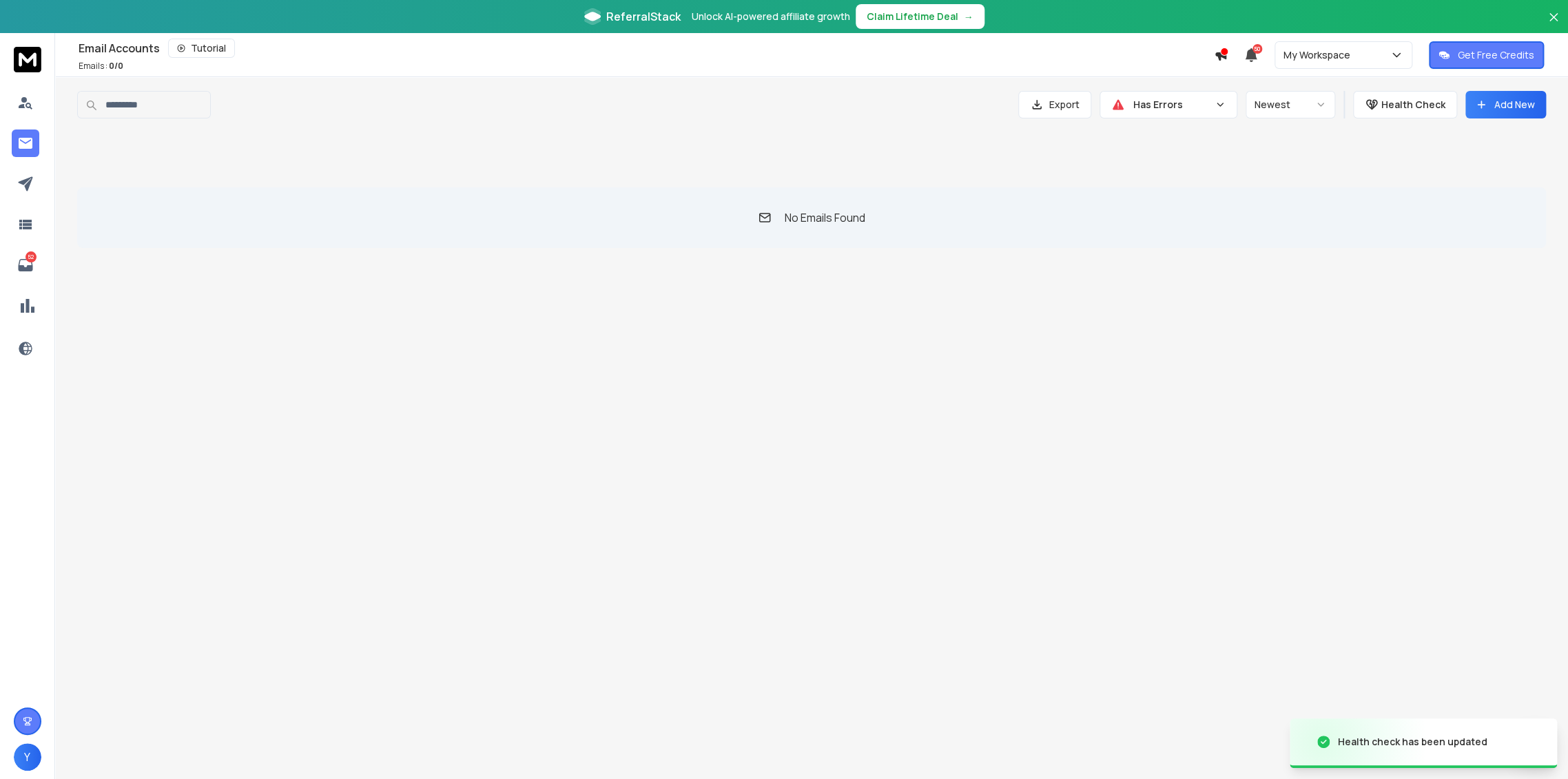
click at [1164, 100] on p "Has Errors" at bounding box center [1171, 105] width 76 height 14
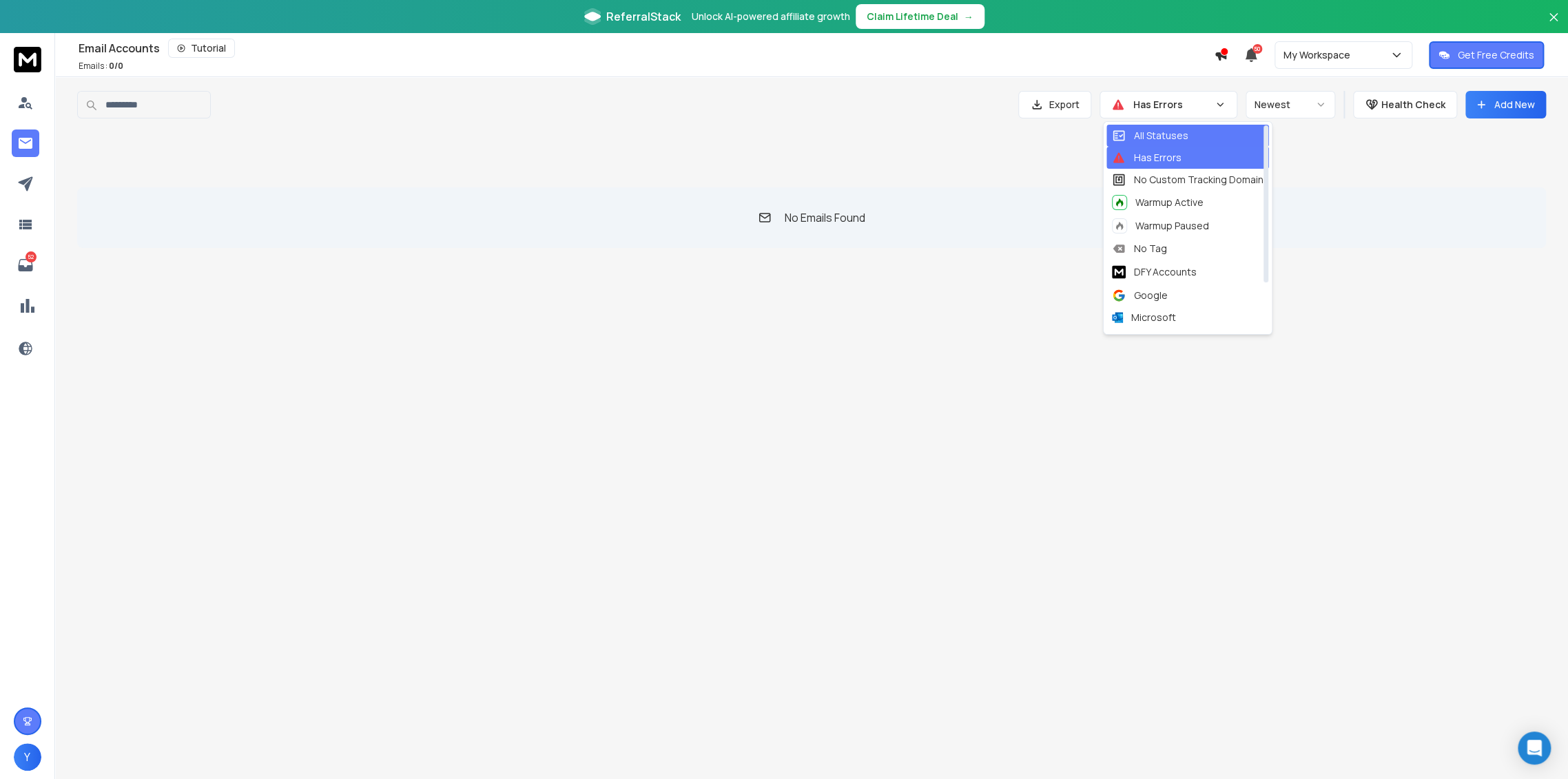
click at [1163, 132] on div "All Statuses" at bounding box center [1151, 136] width 77 height 14
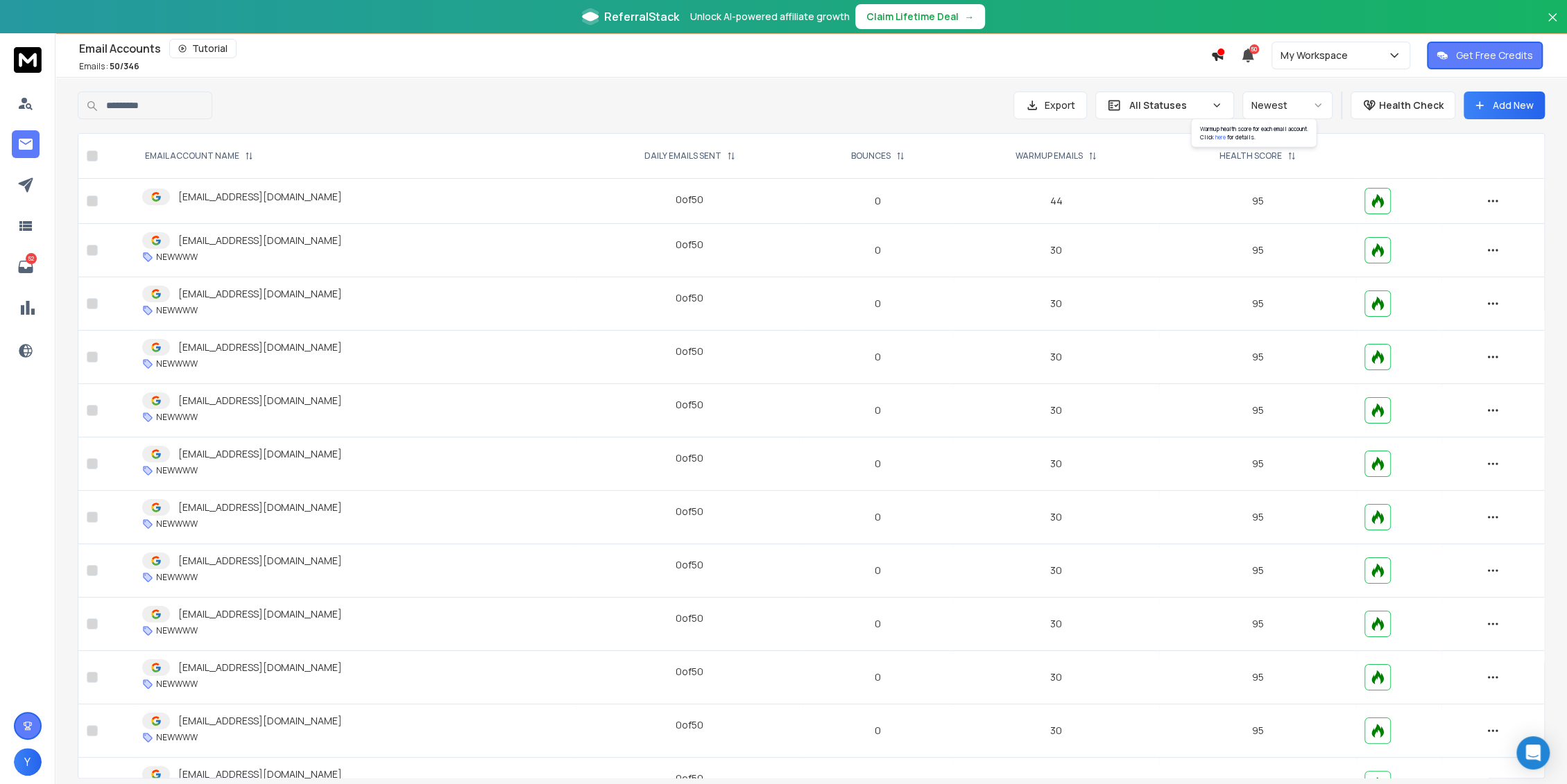
click at [1261, 151] on p "HEALTH SCORE" at bounding box center [1250, 155] width 62 height 11
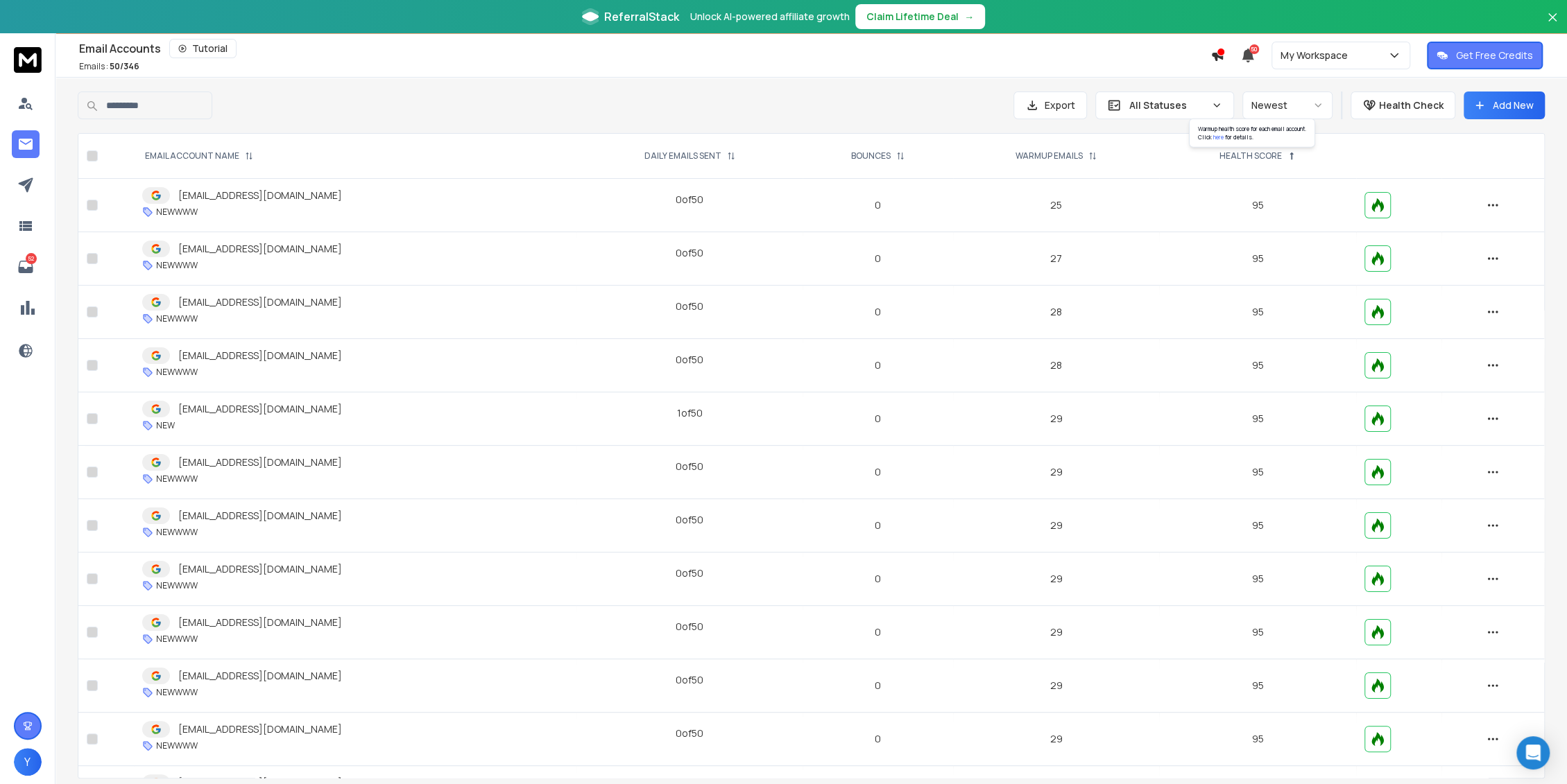
click at [1260, 151] on p "HEALTH SCORE" at bounding box center [1250, 155] width 62 height 11
click at [16, 188] on link at bounding box center [25, 185] width 28 height 28
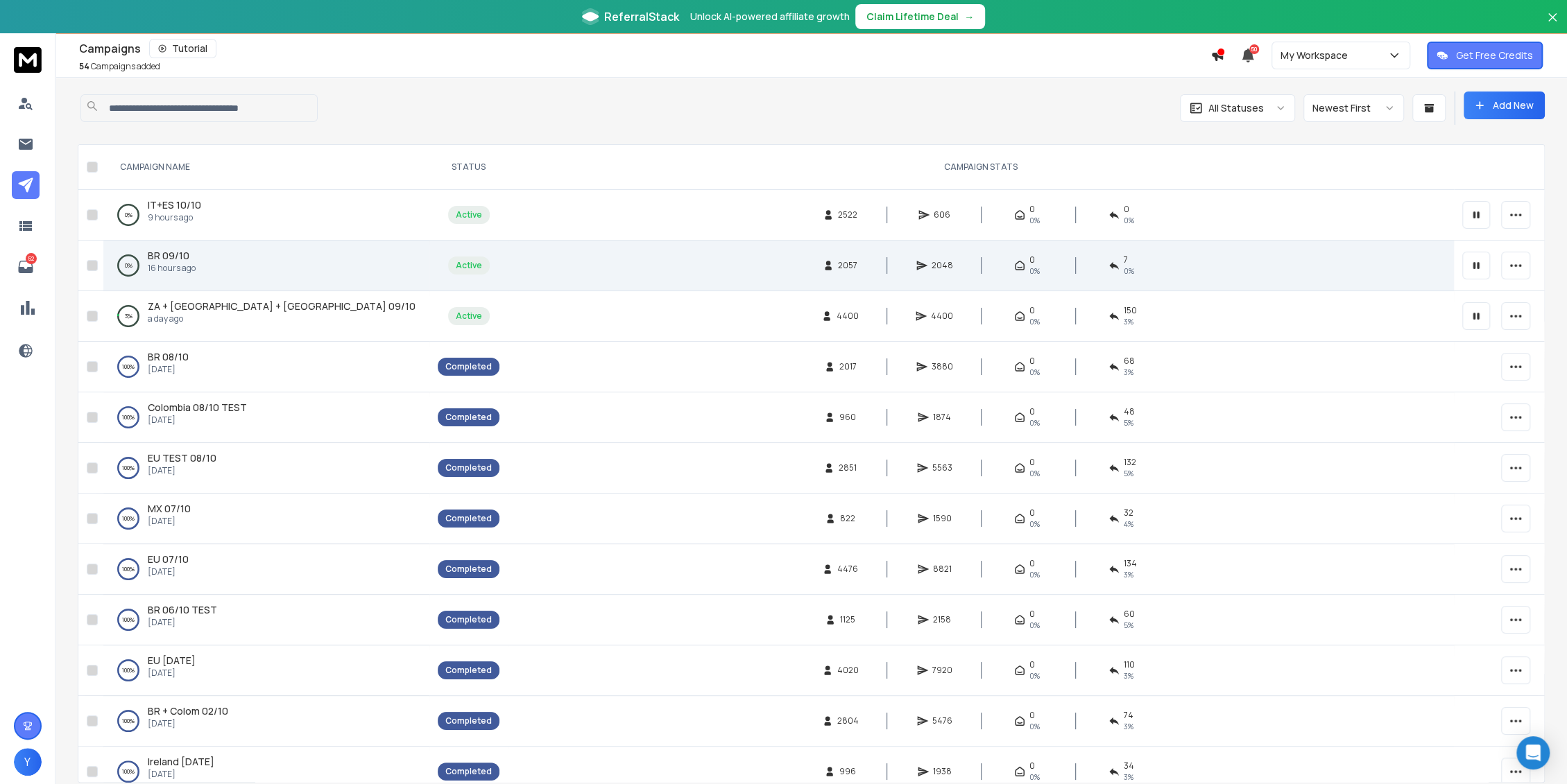
click at [508, 284] on td "2057 2048 0 0% 7 0 %" at bounding box center [981, 266] width 946 height 51
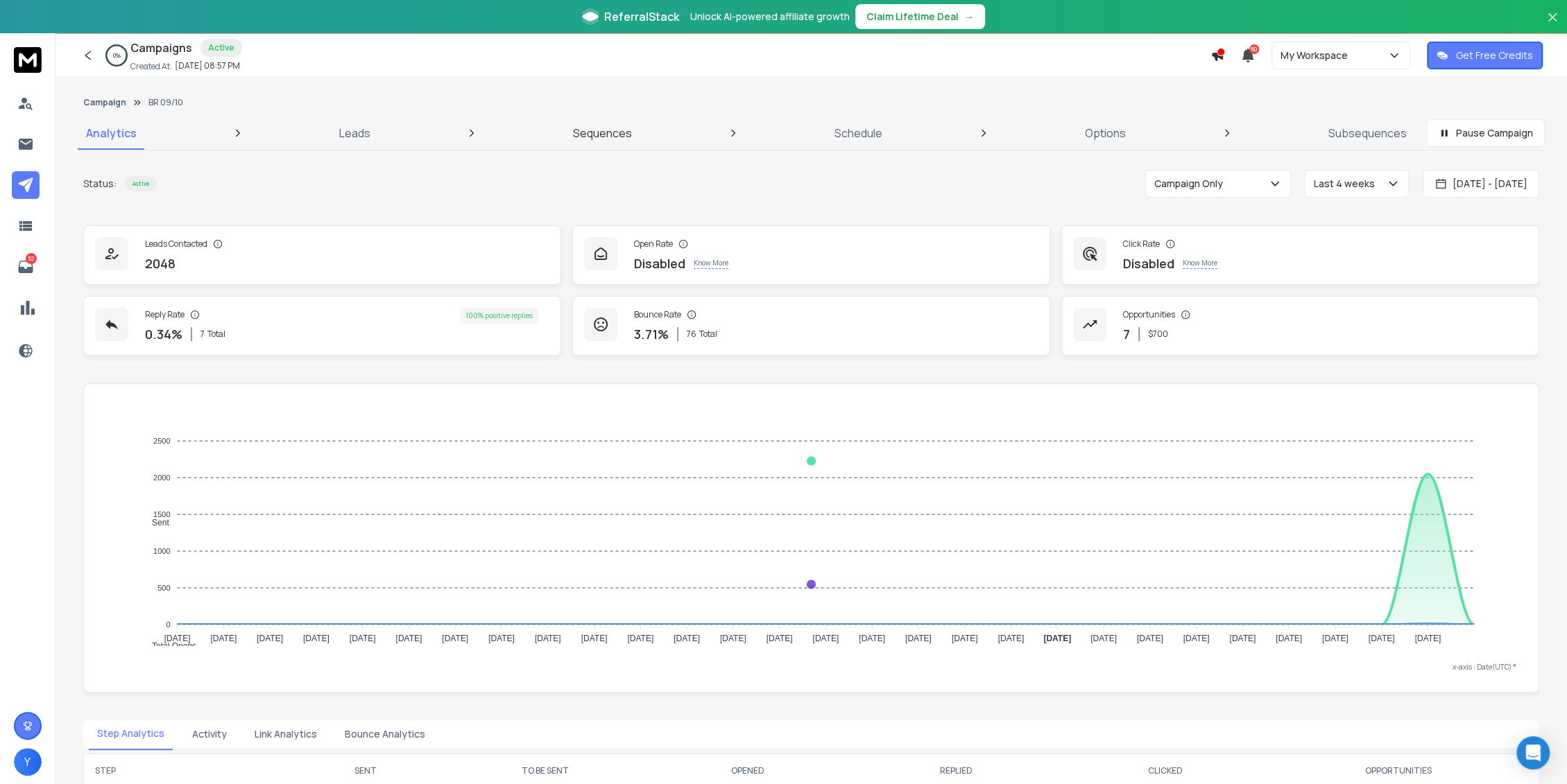
click at [573, 136] on p "Sequences" at bounding box center [603, 133] width 59 height 16
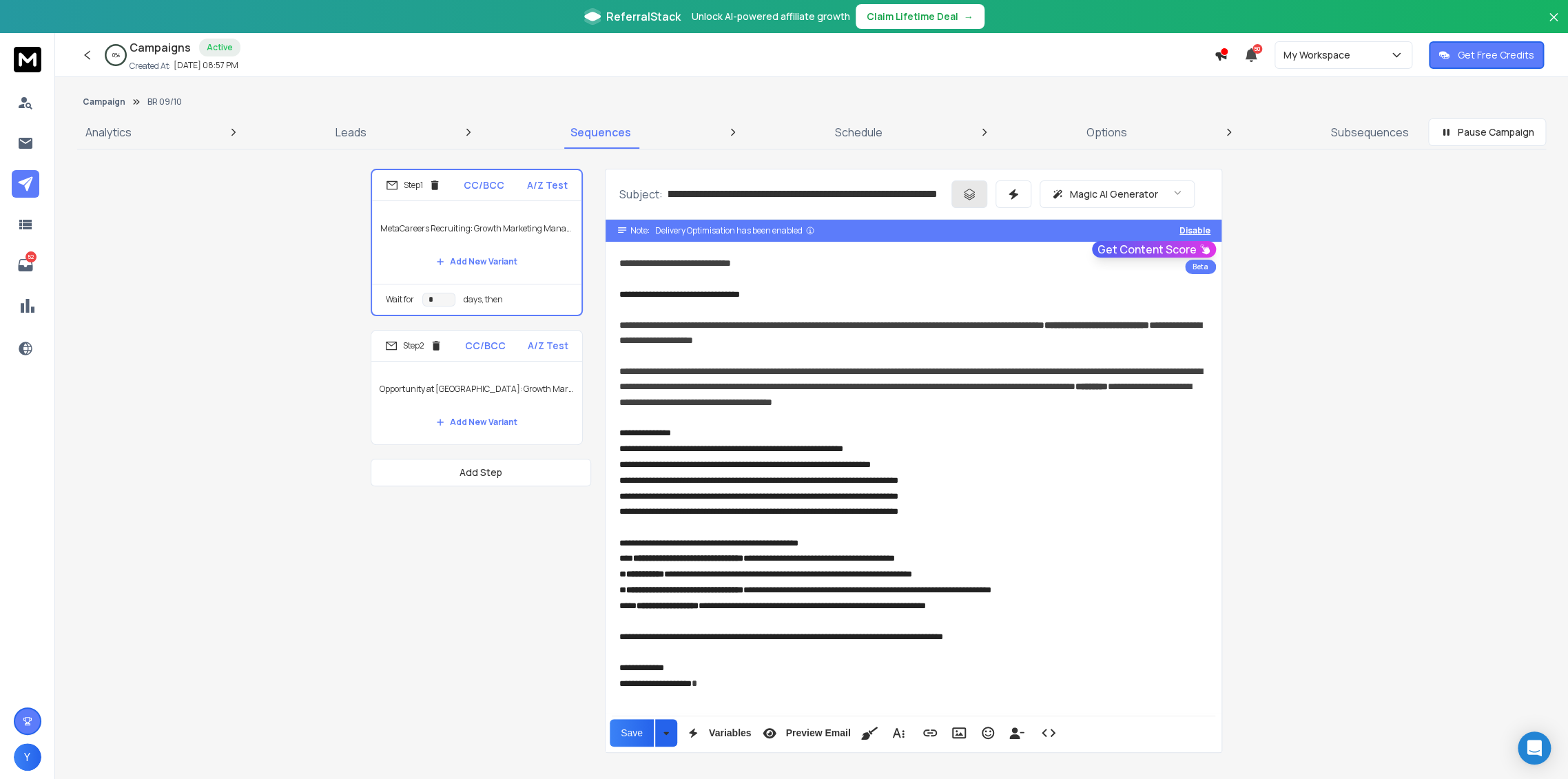
scroll to position [0, 183]
drag, startPoint x: 748, startPoint y: 196, endPoint x: 964, endPoint y: 198, distance: 216.0
click at [964, 198] on div "**********" at bounding box center [914, 195] width 616 height 51
click at [474, 385] on p "Opportunity at [GEOGRAPHIC_DATA]: Growth Marketing Manager LATAM" at bounding box center [477, 389] width 194 height 38
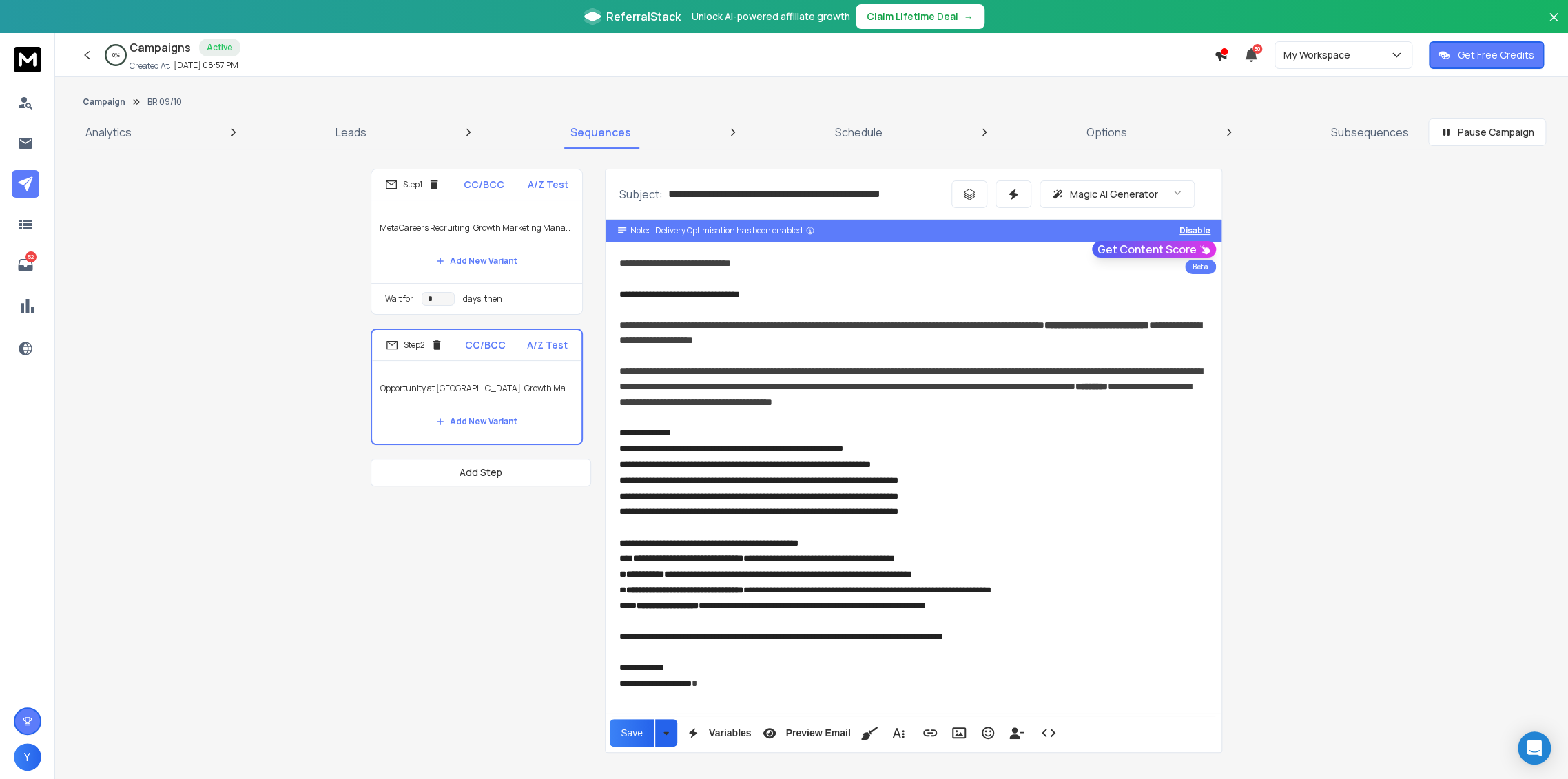
scroll to position [0, 13]
click at [532, 228] on p "MetaCareers Recruiting: Growth Marketing Manager LATAM – Join Meta’s Innovative…" at bounding box center [477, 228] width 194 height 38
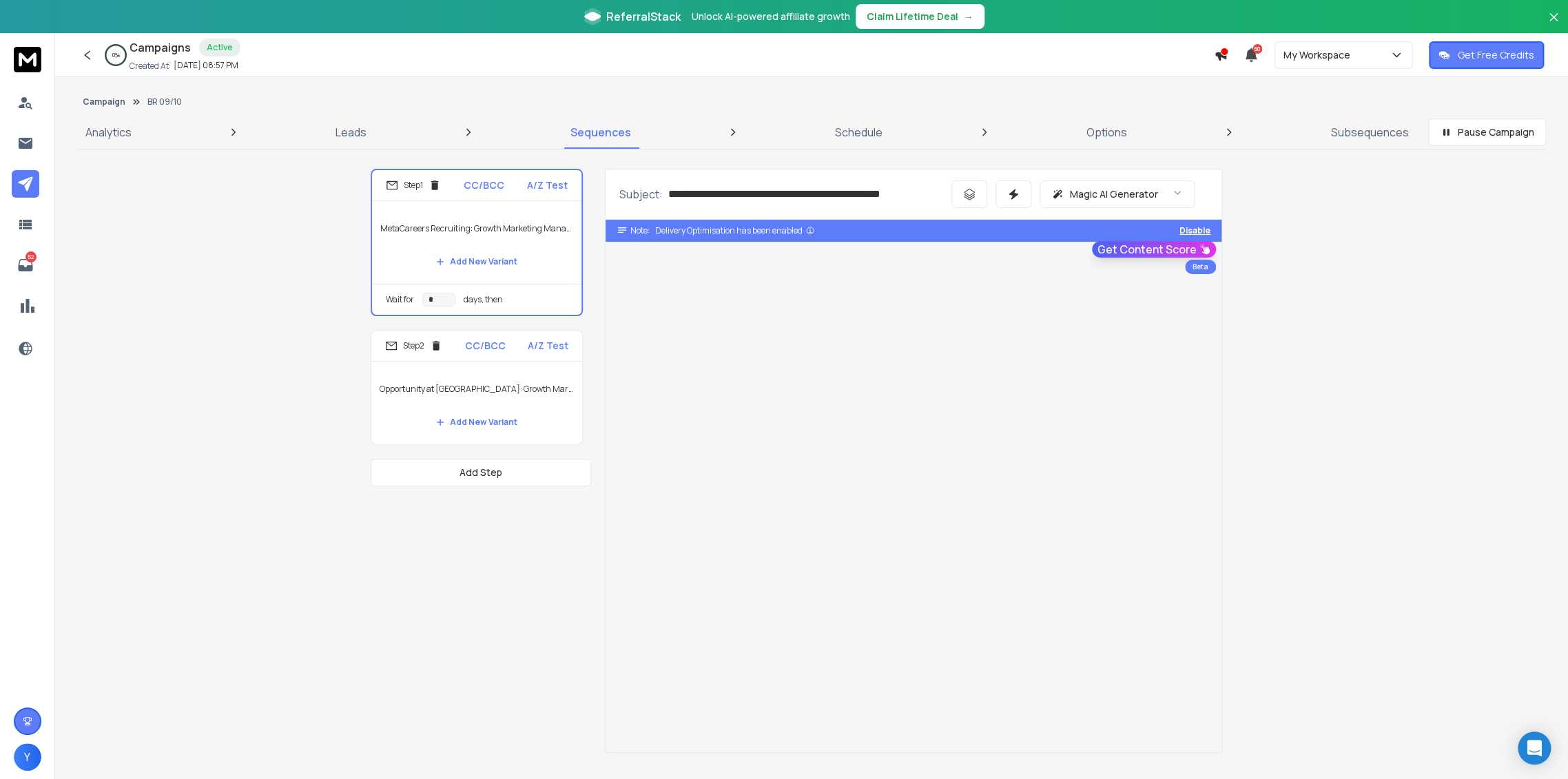
type input "**********"
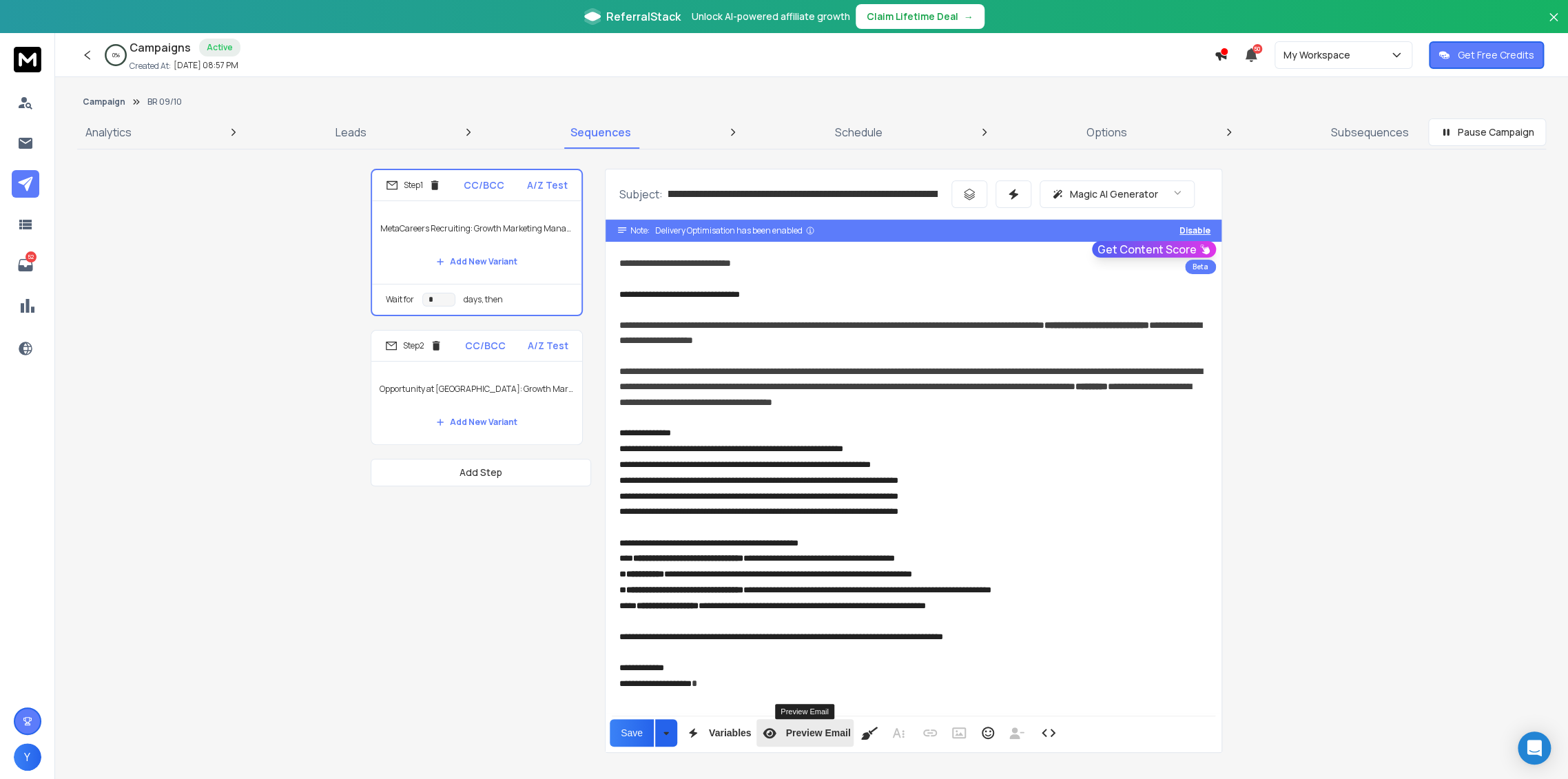
click at [794, 739] on div "Preview Email" at bounding box center [804, 733] width 96 height 23
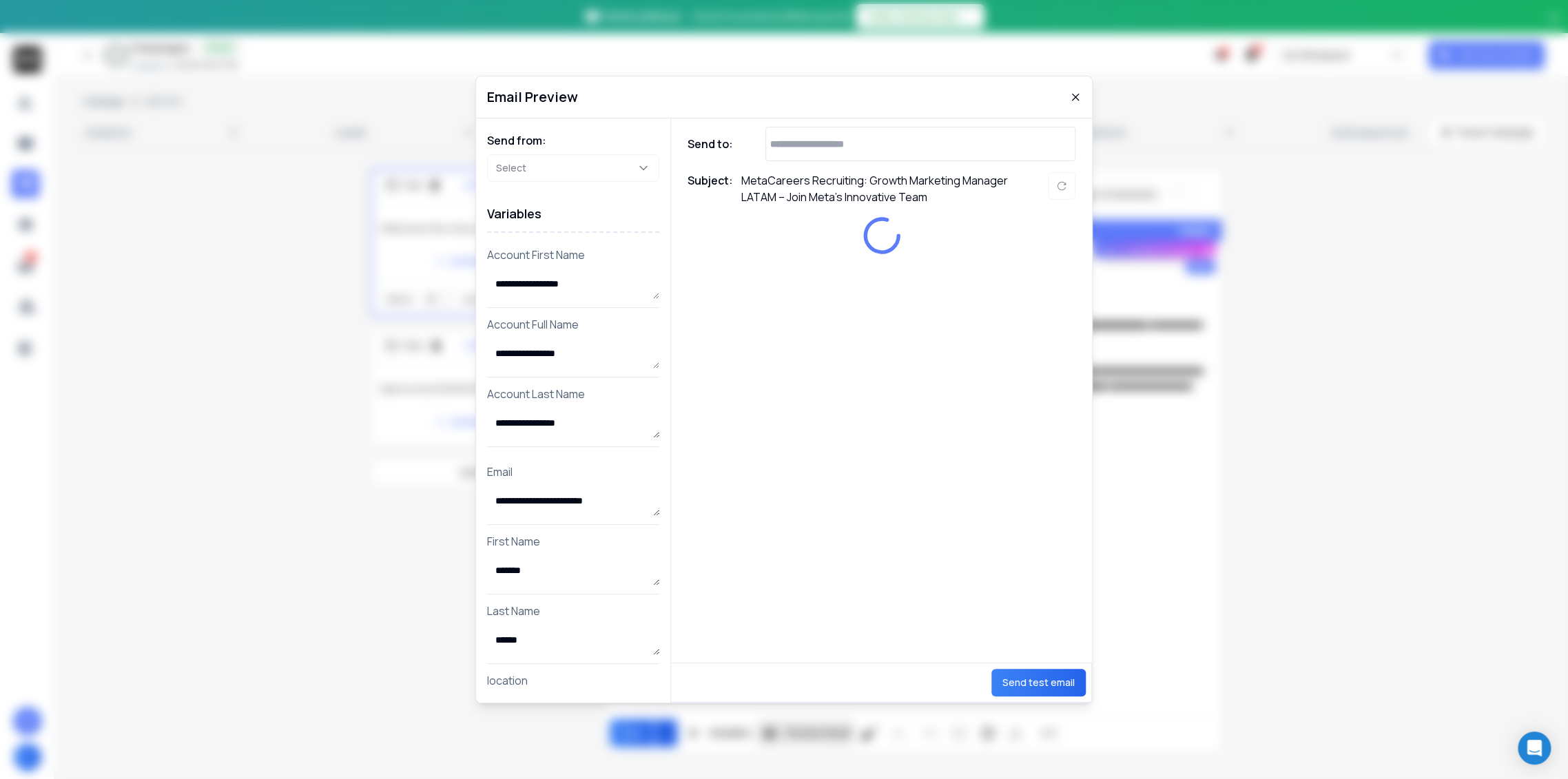
scroll to position [0, 0]
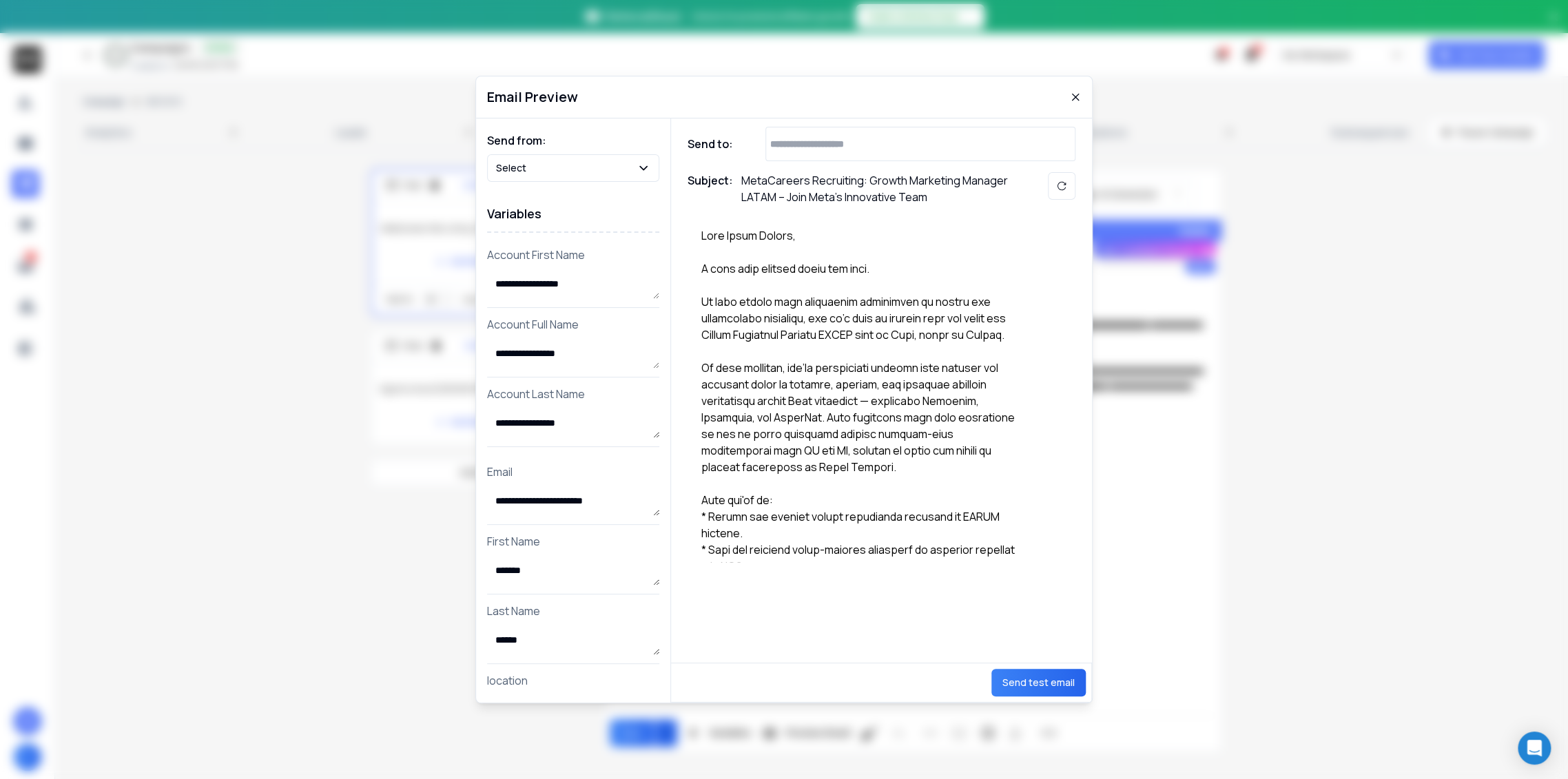
click at [888, 150] on input at bounding box center [920, 144] width 301 height 24
type input "**********"
click at [1072, 91] on icon at bounding box center [1075, 96] width 11 height 11
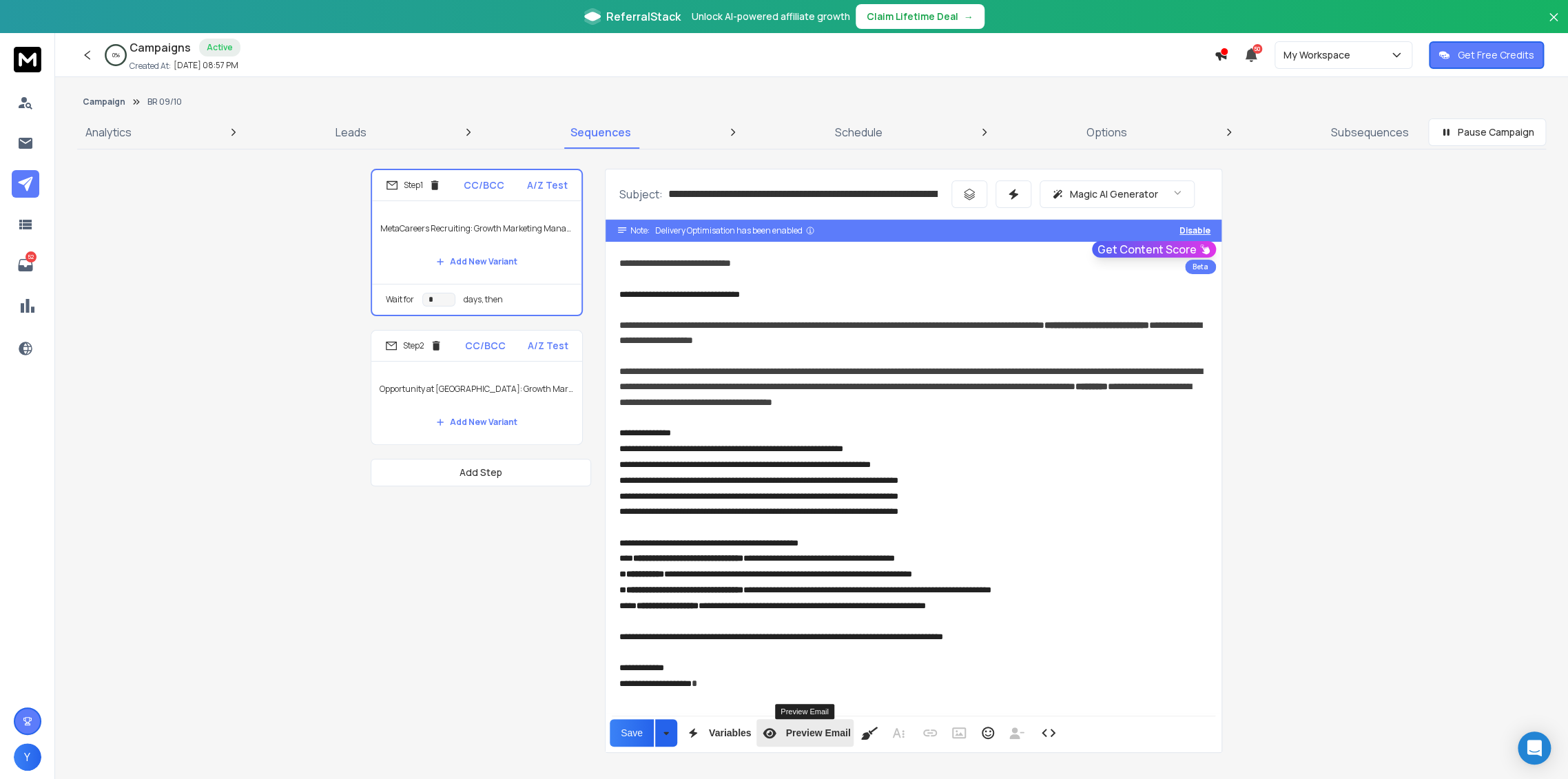
click at [822, 738] on span "Preview Email" at bounding box center [817, 733] width 70 height 11
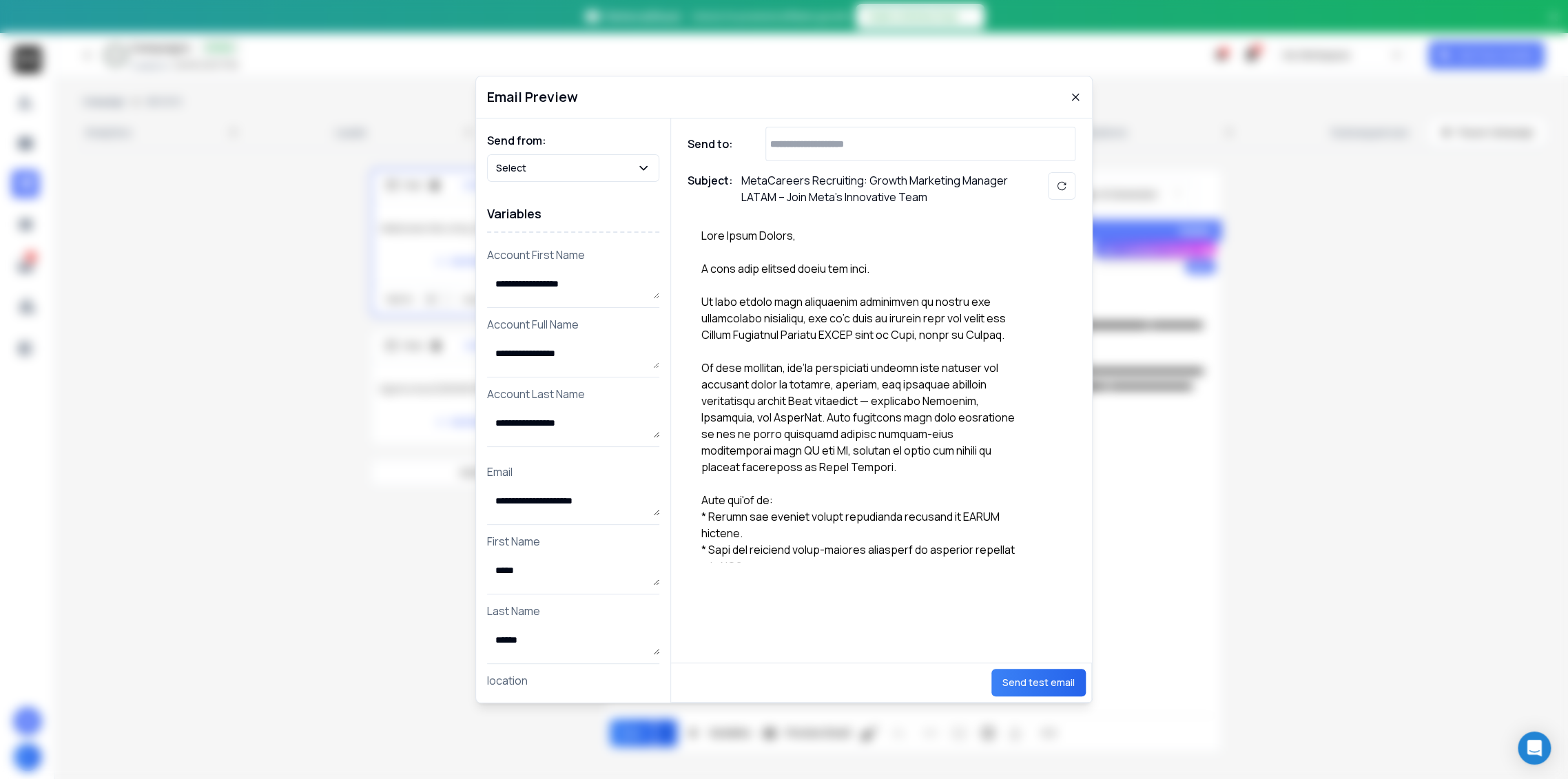
click at [835, 143] on input at bounding box center [920, 144] width 301 height 24
type input "**********"
click at [572, 178] on button "[EMAIL_ADDRESS][DOMAIN_NAME]" at bounding box center [572, 168] width 172 height 28
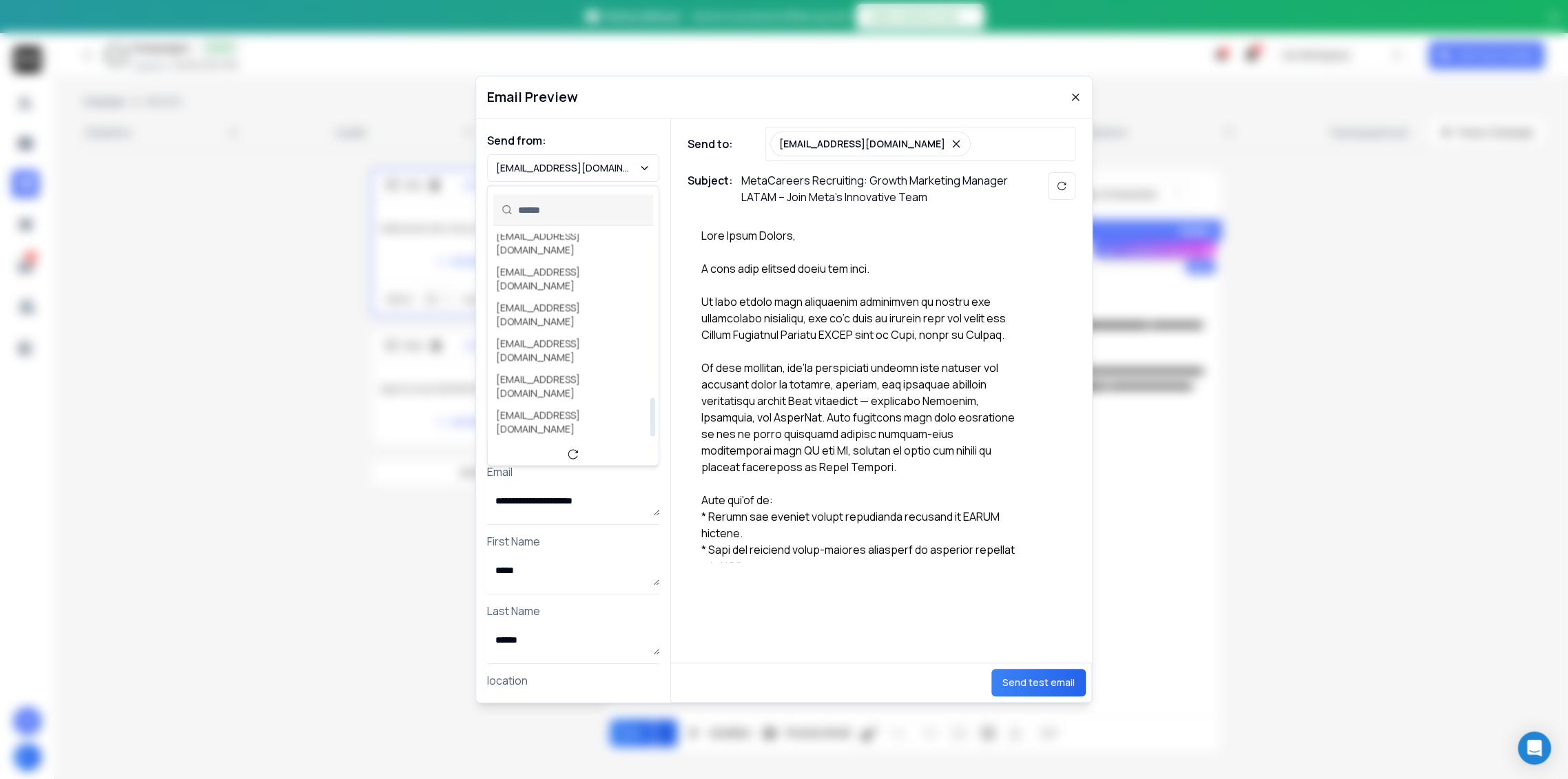
scroll to position [895, 0]
click at [1029, 681] on button "Send test email" at bounding box center [1039, 683] width 95 height 28
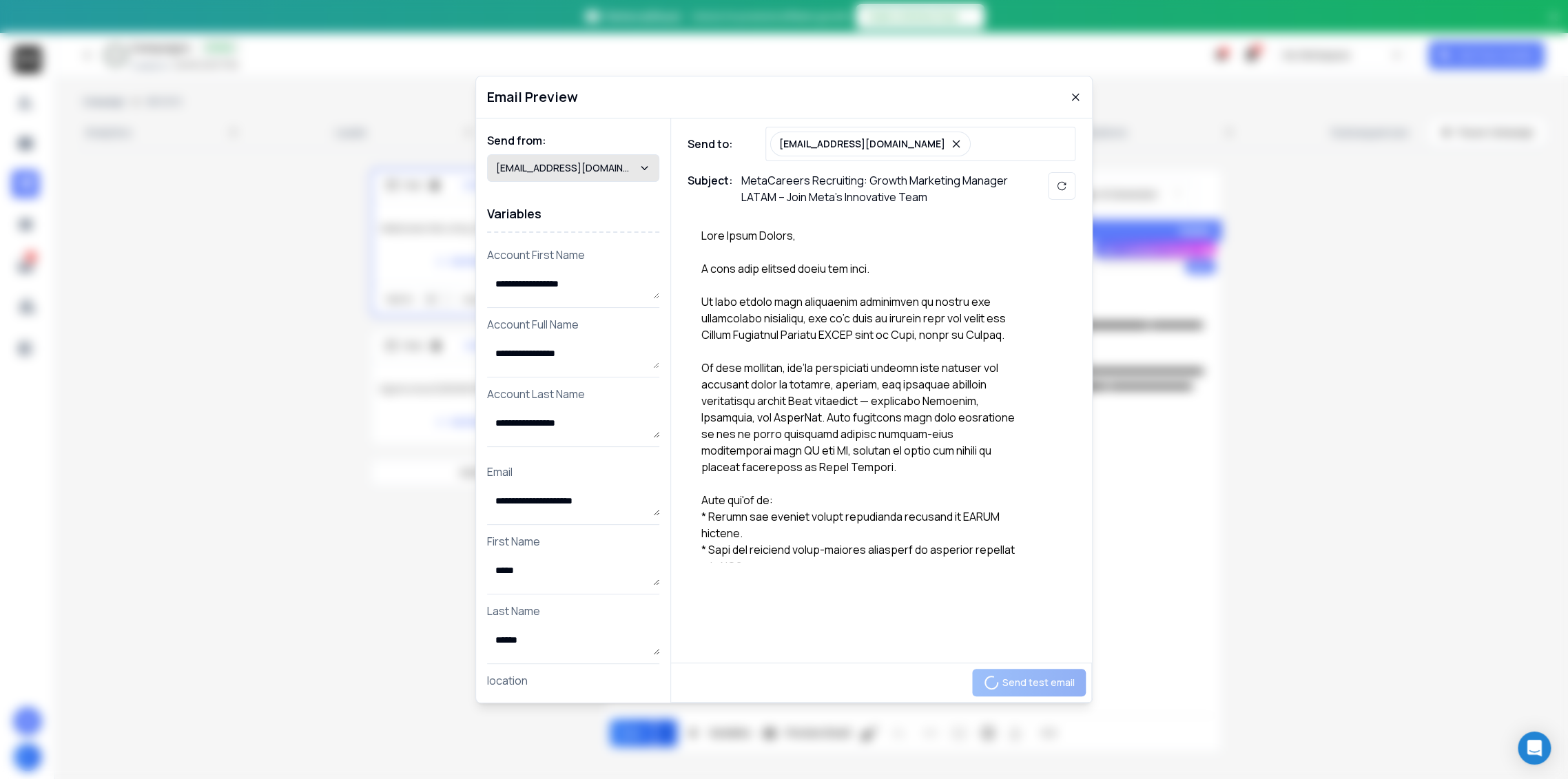
click at [585, 174] on p "[EMAIL_ADDRESS][DOMAIN_NAME]" at bounding box center [567, 167] width 143 height 14
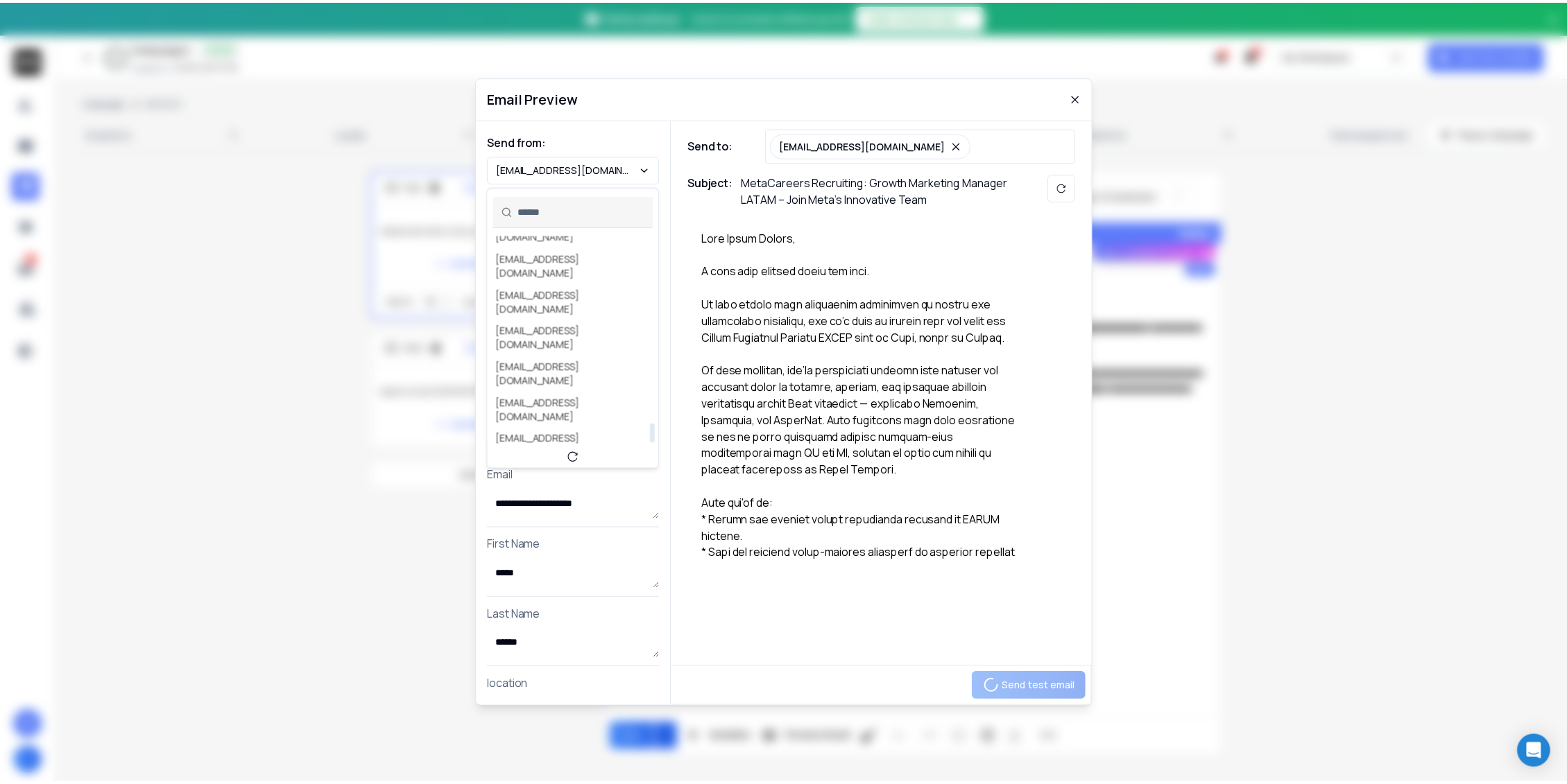
scroll to position [3081, 0]
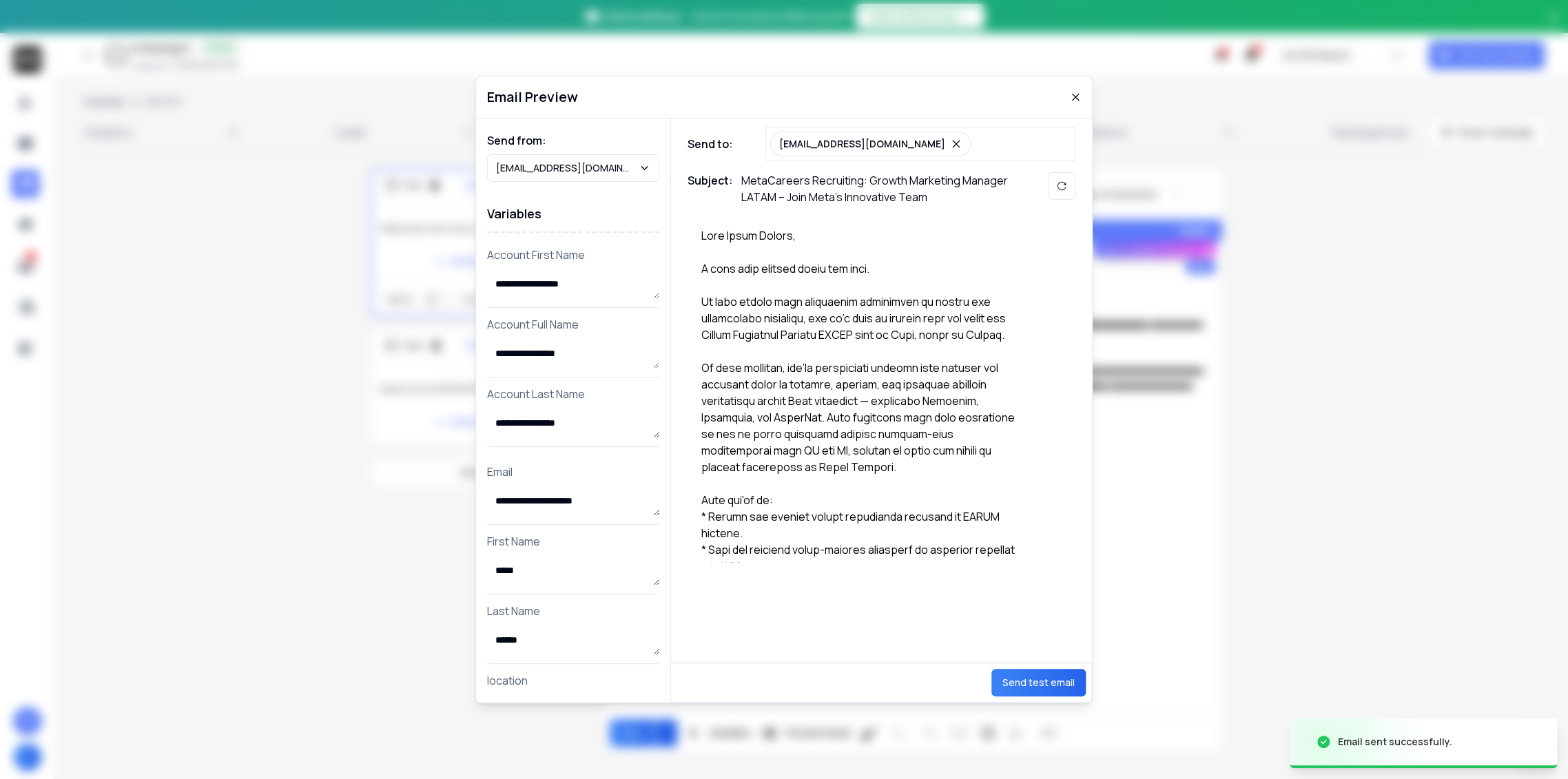
click at [1040, 679] on button "Send test email" at bounding box center [1039, 683] width 95 height 28
click at [154, 115] on div "**********" at bounding box center [784, 389] width 1568 height 654
click at [1076, 92] on icon at bounding box center [1075, 96] width 11 height 11
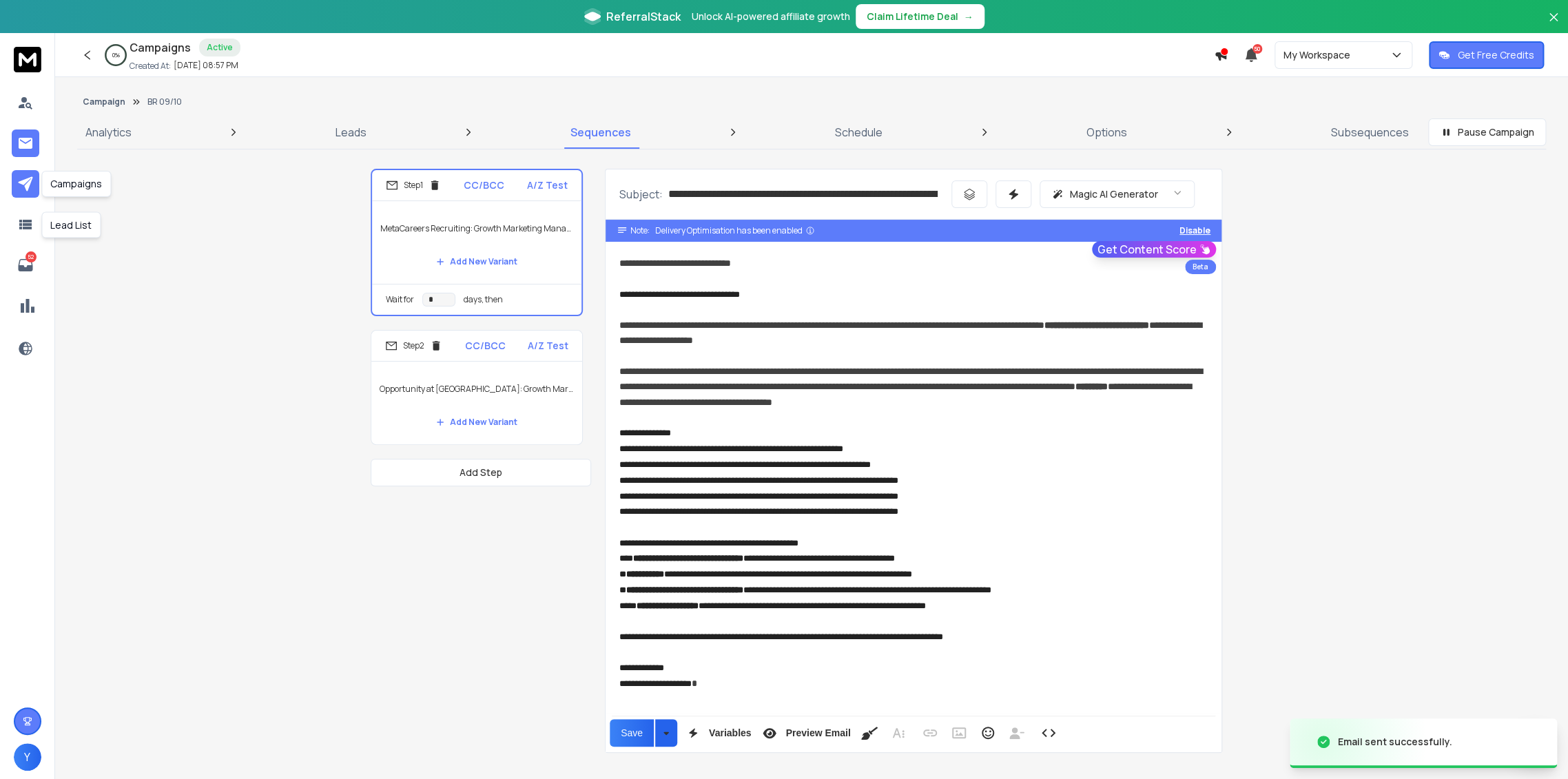
click at [29, 139] on icon at bounding box center [25, 143] width 14 height 11
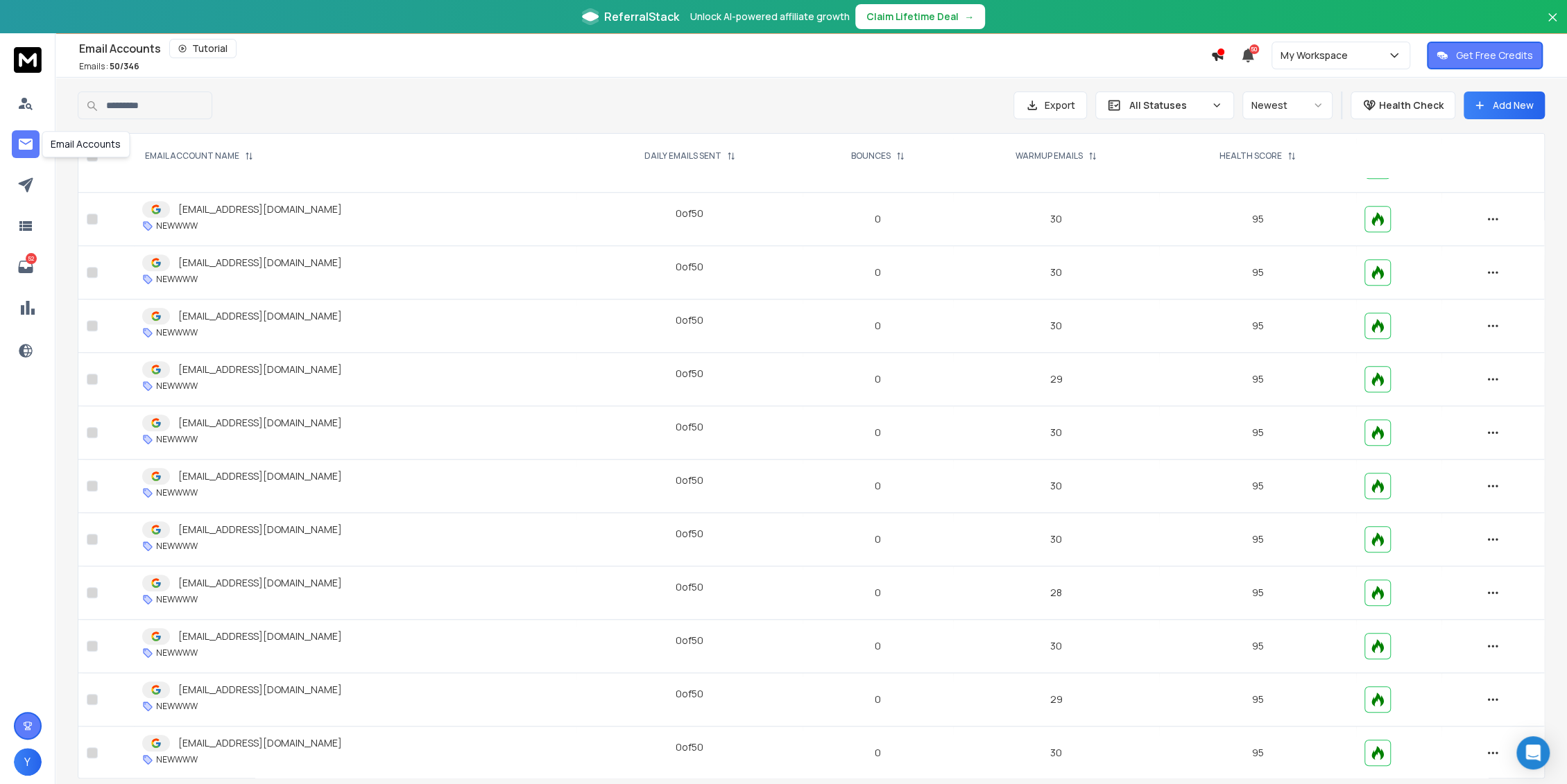
scroll to position [1232, 0]
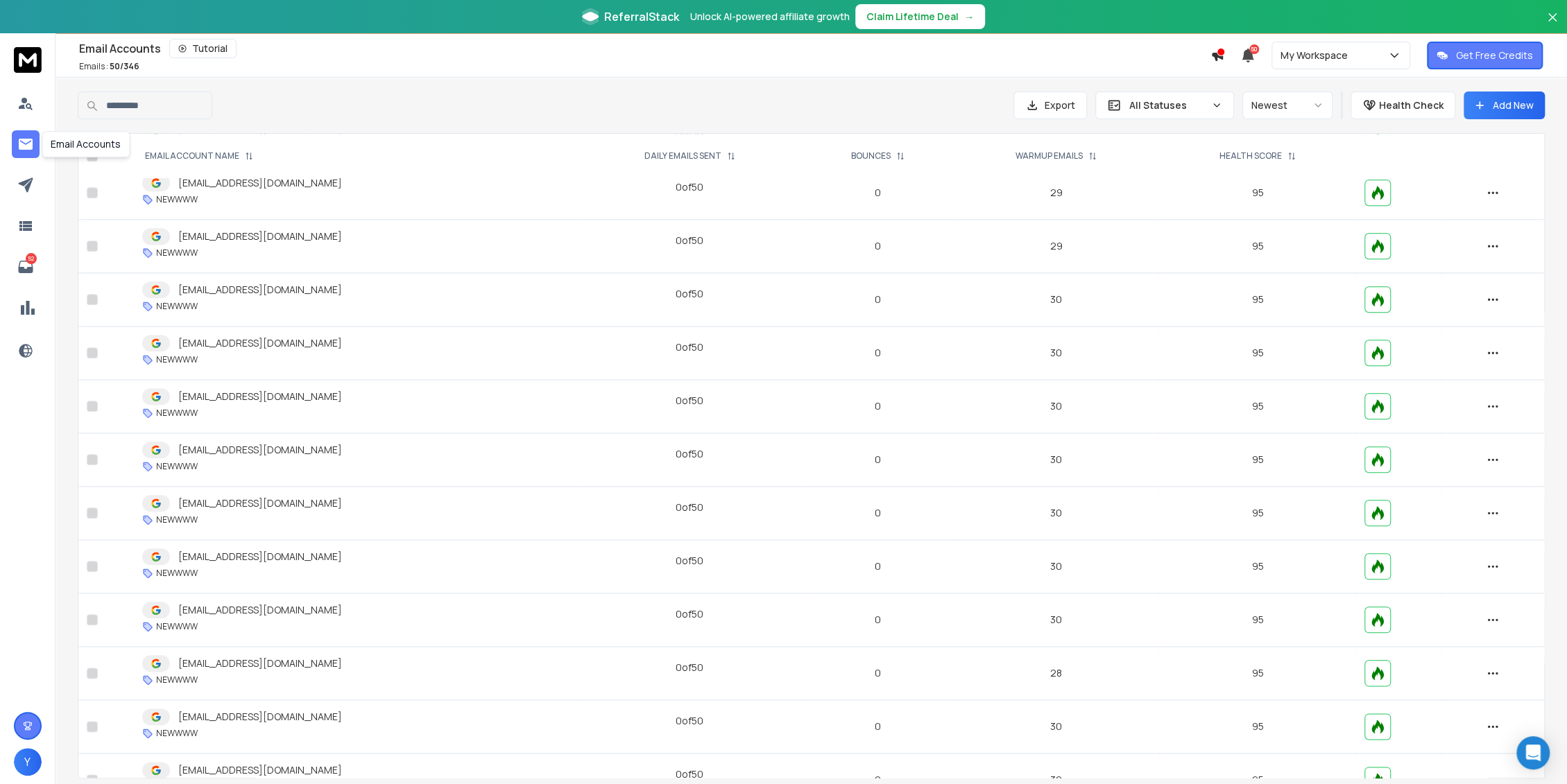
click at [1143, 99] on p "All Statuses" at bounding box center [1167, 105] width 76 height 14
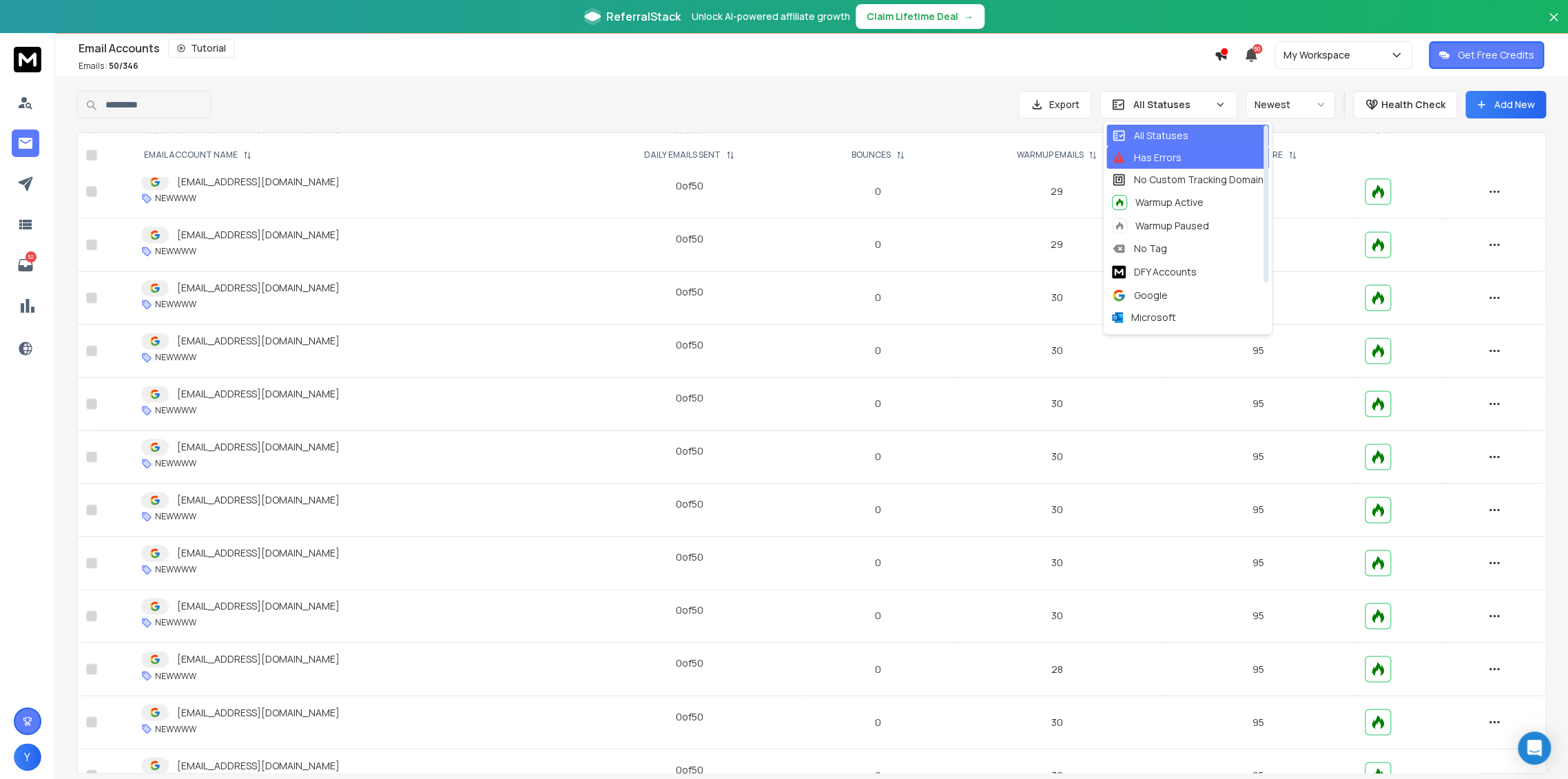
click at [1138, 163] on div "Has Errors" at bounding box center [1147, 158] width 69 height 14
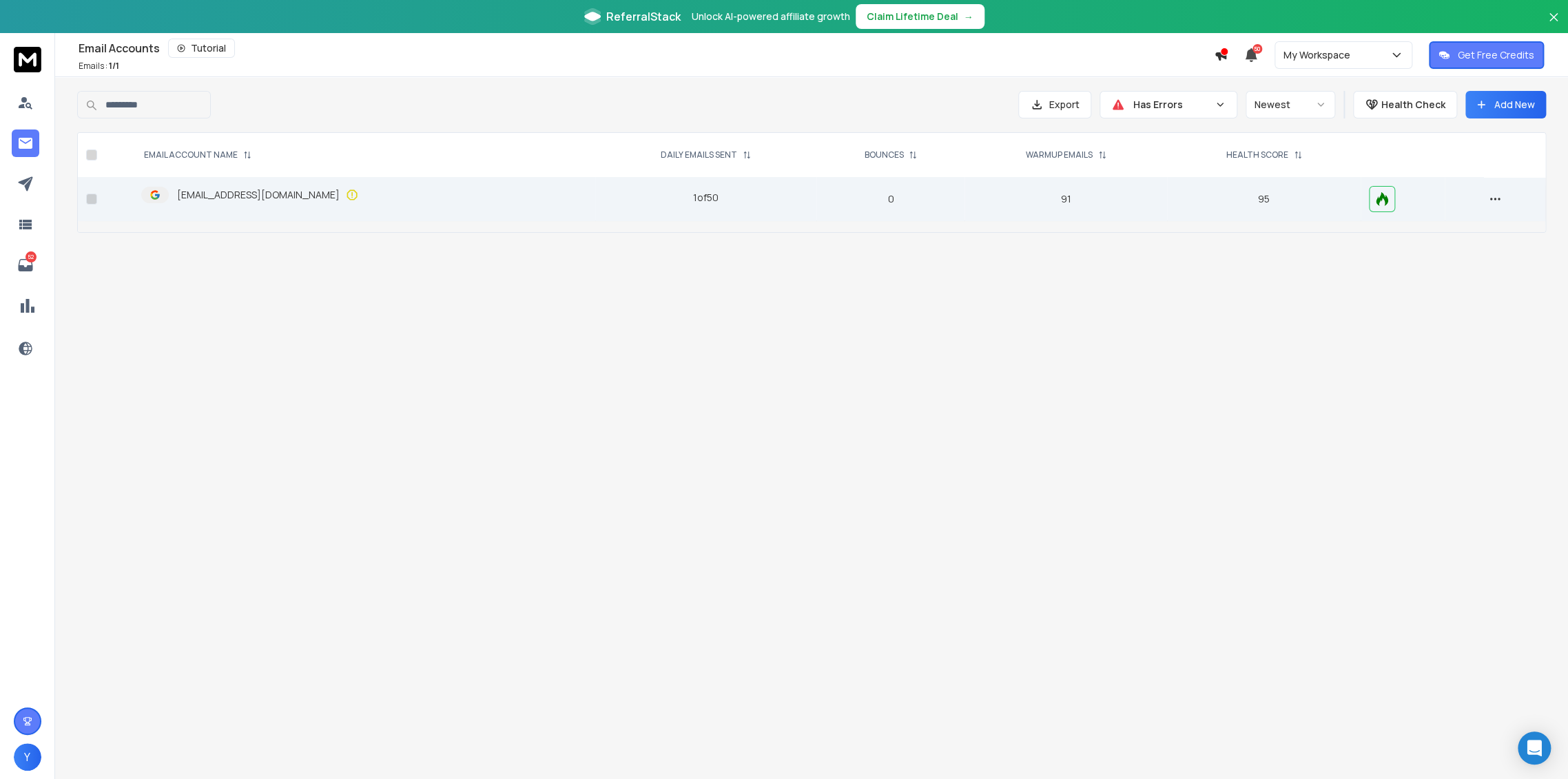
click at [768, 206] on td "1 of 50" at bounding box center [706, 195] width 222 height 36
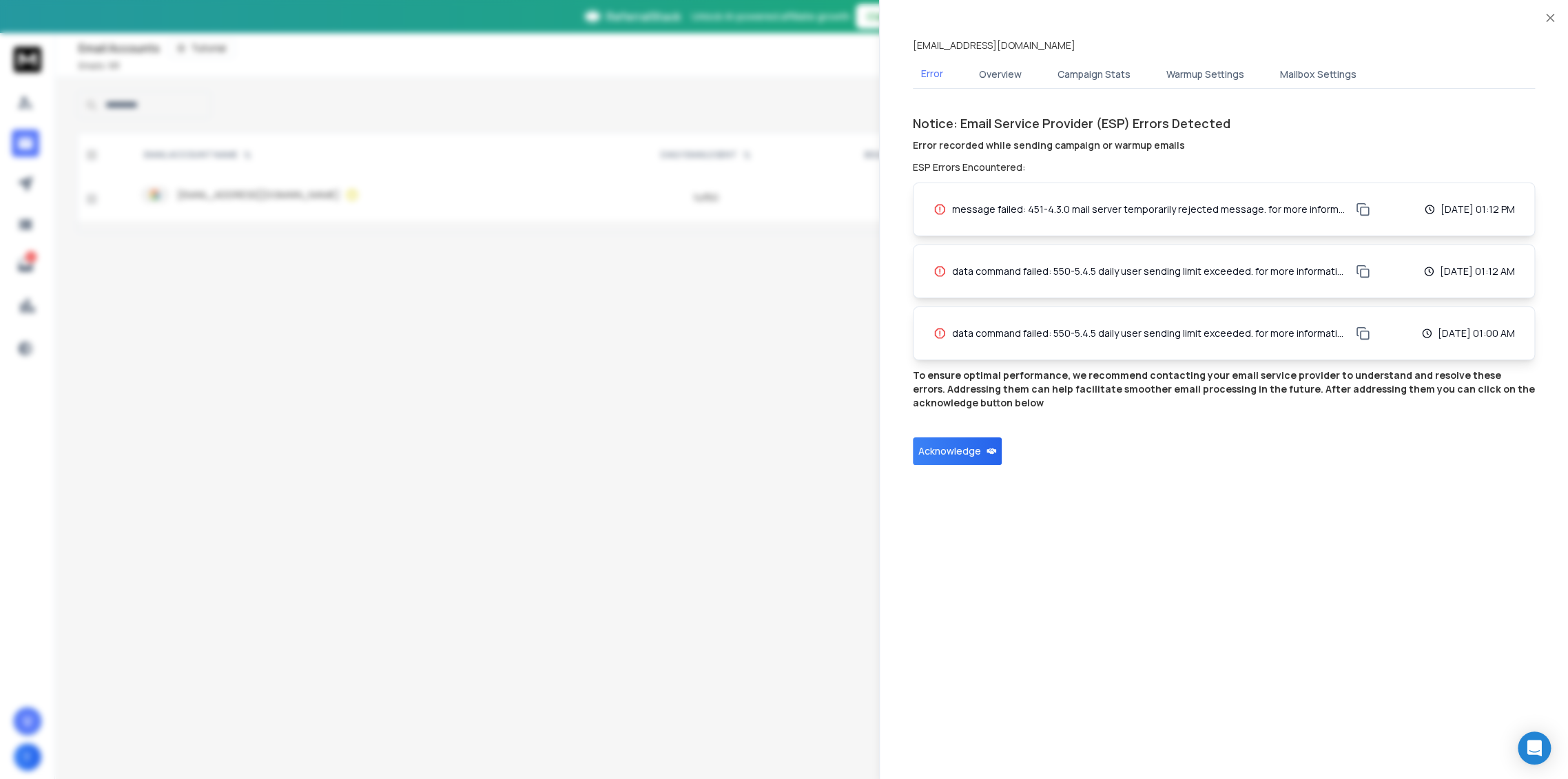
click at [967, 454] on button "Acknowledge" at bounding box center [957, 452] width 89 height 28
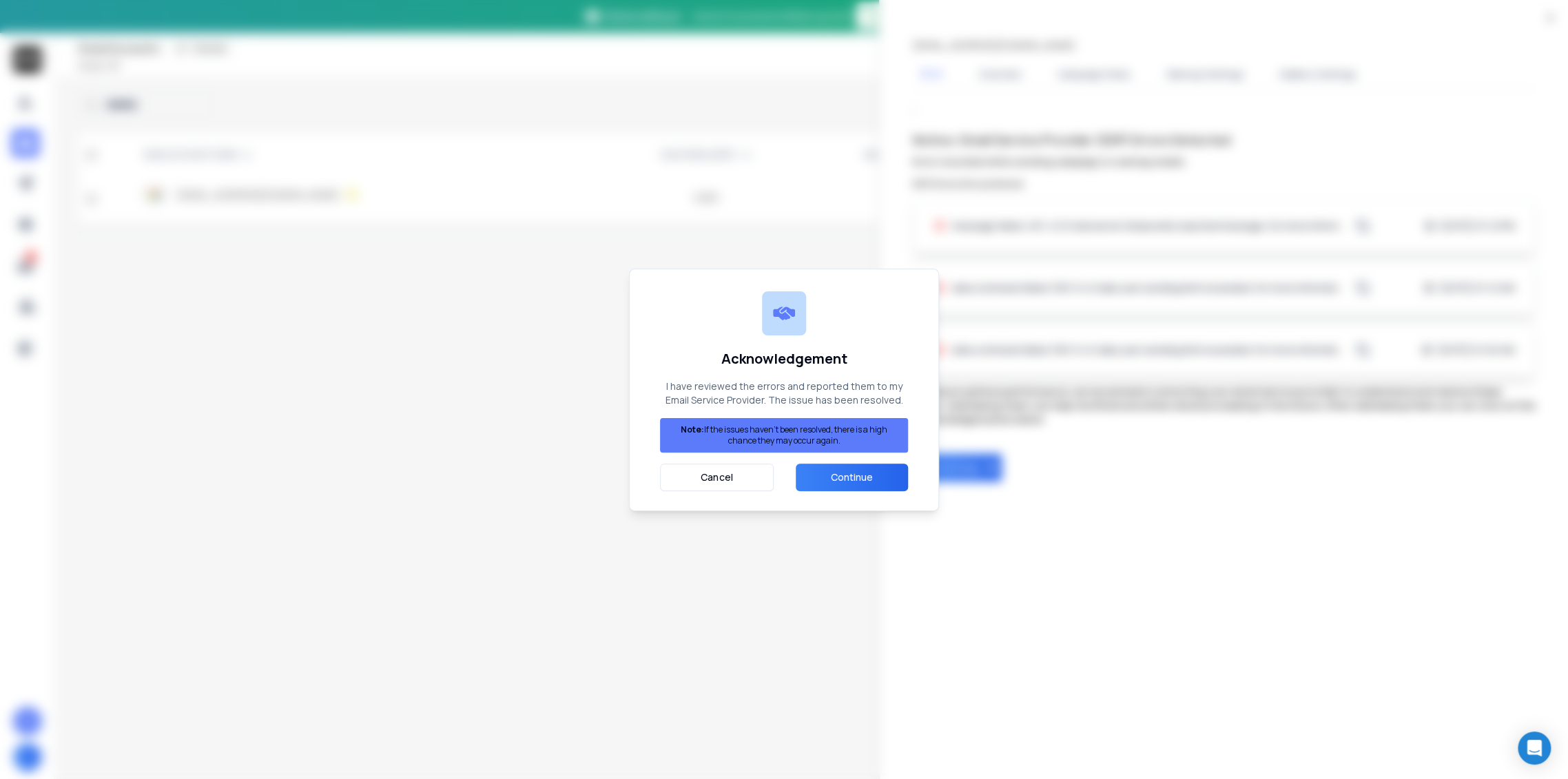
click at [813, 483] on button "Continue" at bounding box center [852, 478] width 113 height 28
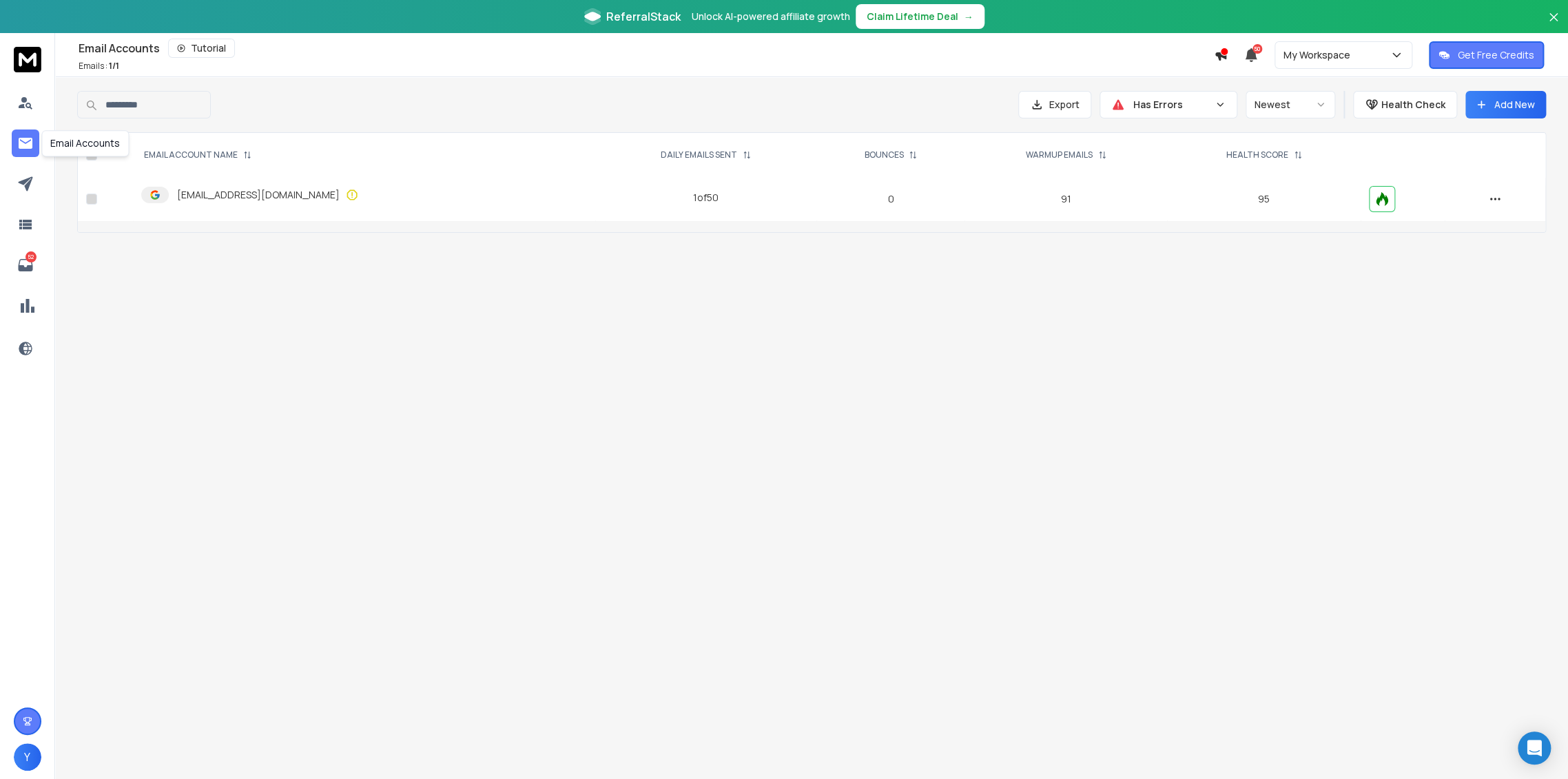
click at [13, 143] on link at bounding box center [25, 144] width 28 height 28
click at [148, 95] on input at bounding box center [144, 105] width 134 height 28
click at [7, 187] on div "52 Y" at bounding box center [27, 408] width 55 height 751
click at [31, 182] on icon at bounding box center [25, 184] width 16 height 16
